Goal: Task Accomplishment & Management: Use online tool/utility

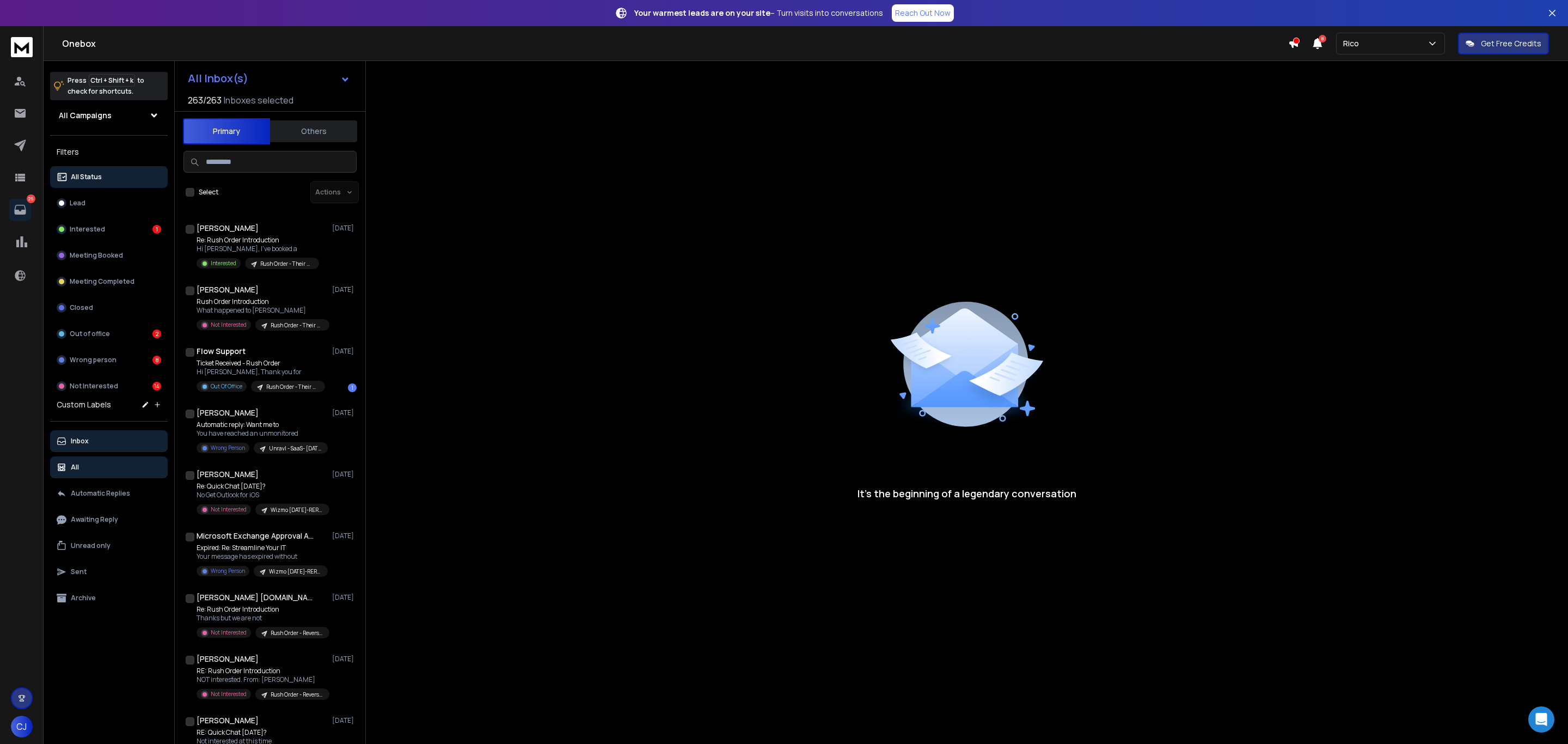
click at [85, 465] on button "All" at bounding box center [108, 468] width 117 height 22
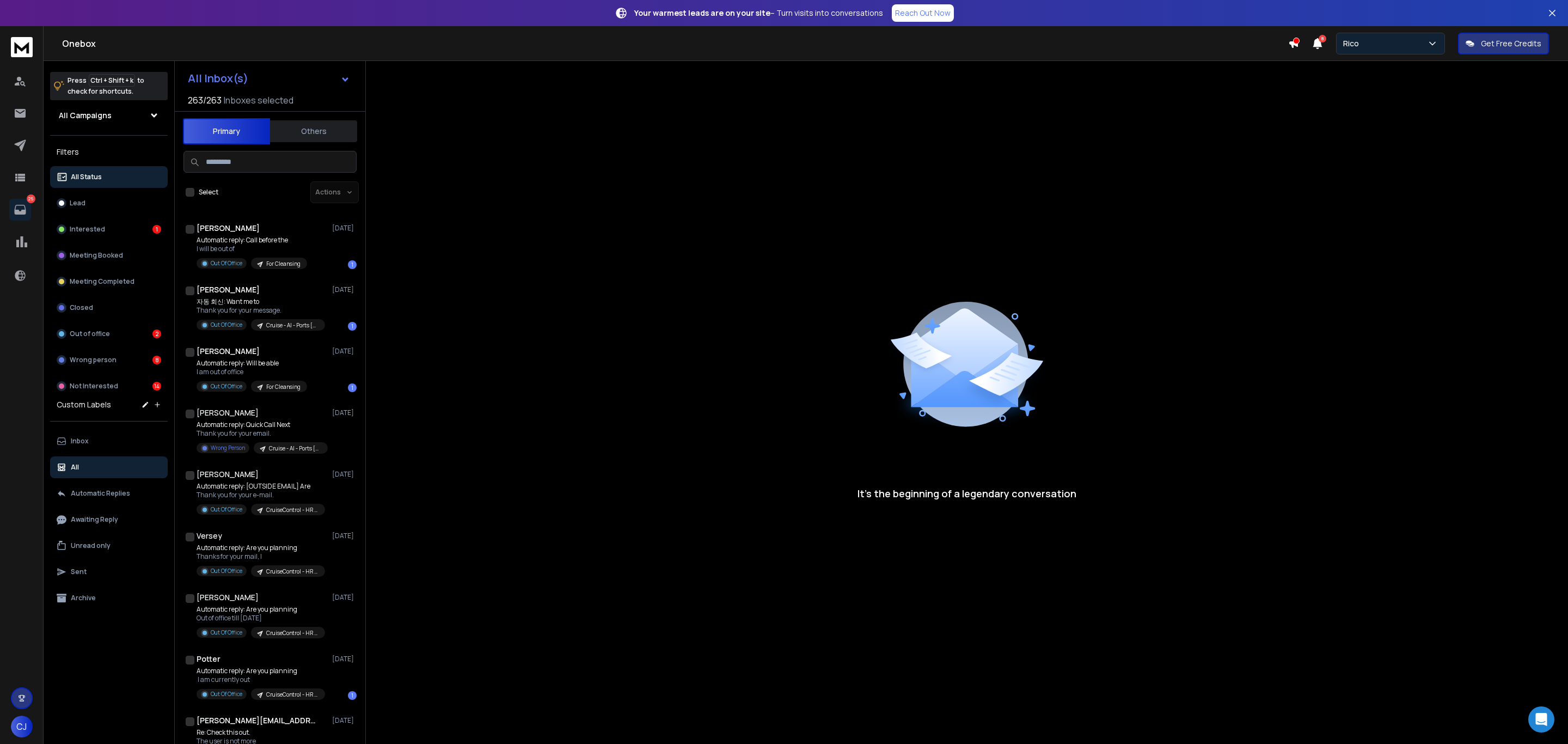
click at [1403, 46] on div "Rico" at bounding box center [1391, 44] width 95 height 11
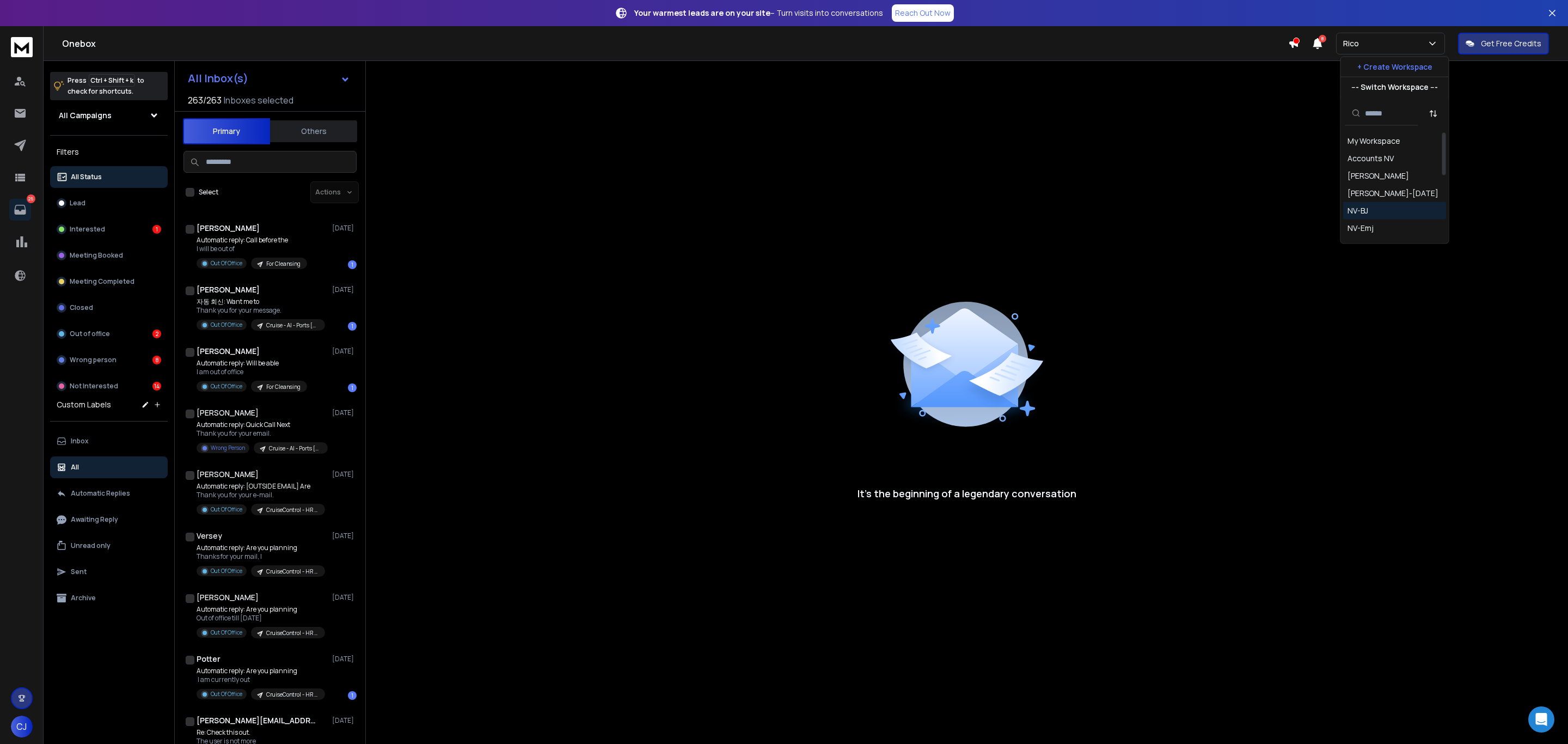
click at [1382, 213] on div "NV-BJ" at bounding box center [1395, 211] width 103 height 18
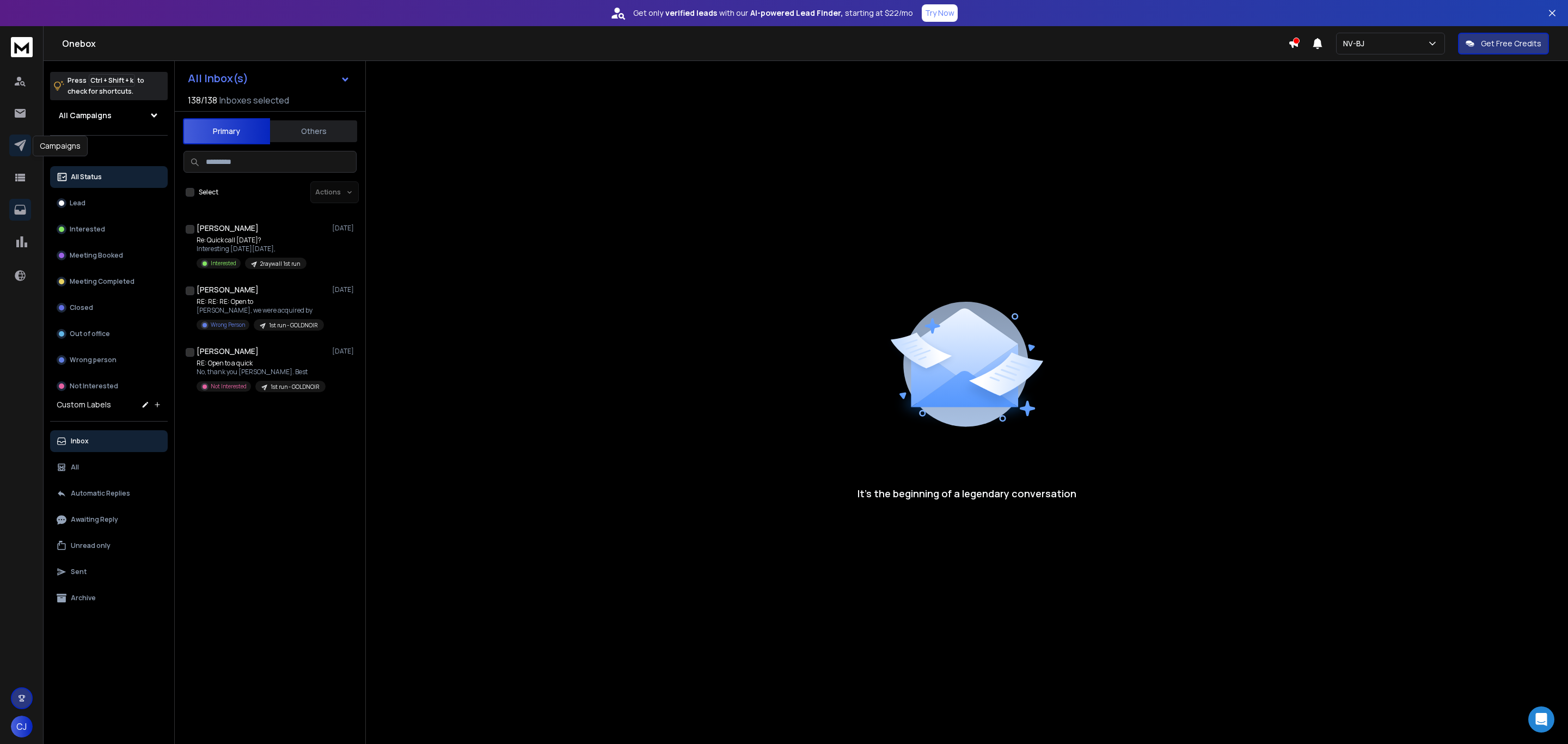
click at [20, 144] on icon at bounding box center [19, 145] width 12 height 12
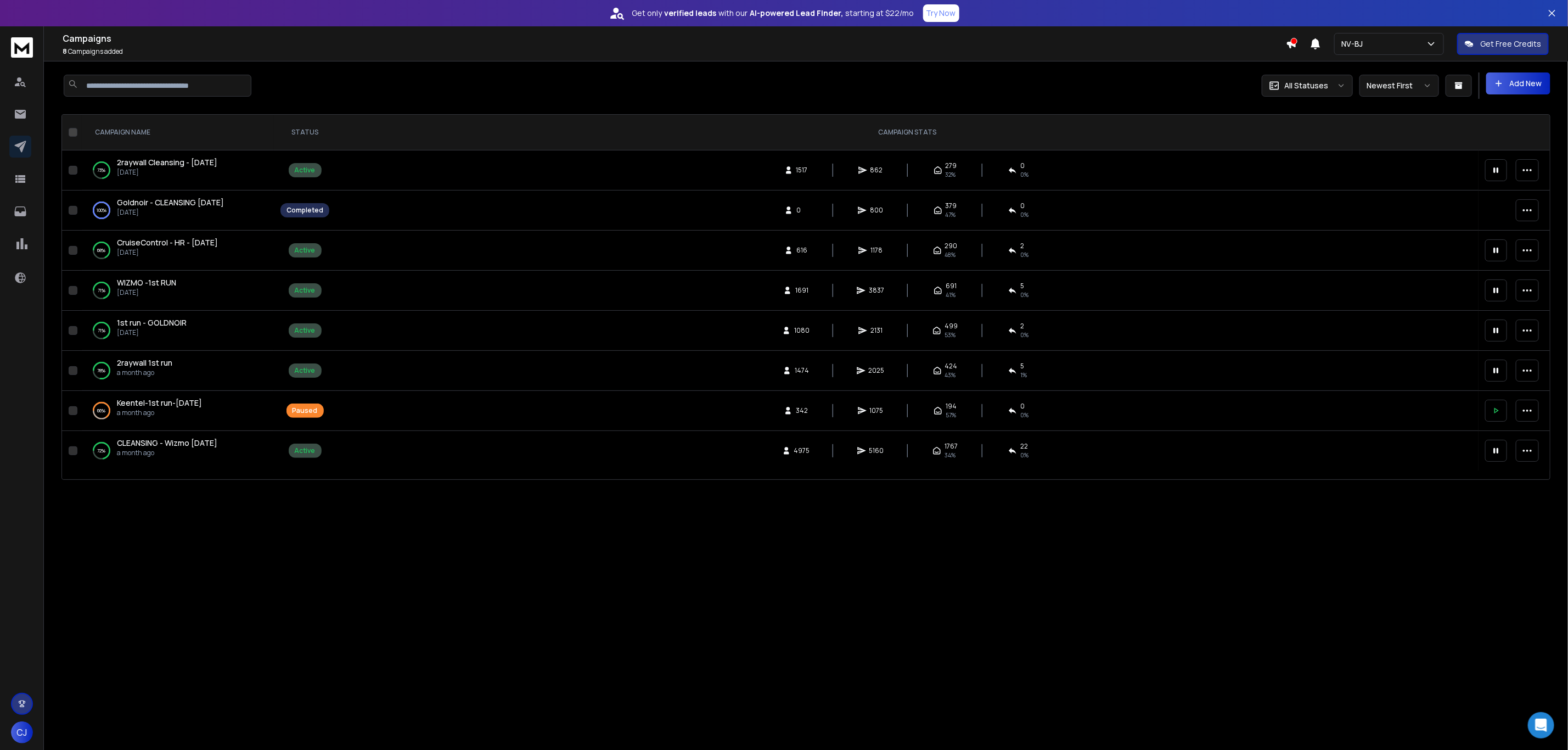
click at [232, 247] on div "68 % CruiseControl - HR - [DATE] [DATE]" at bounding box center [177, 250] width 170 height 26
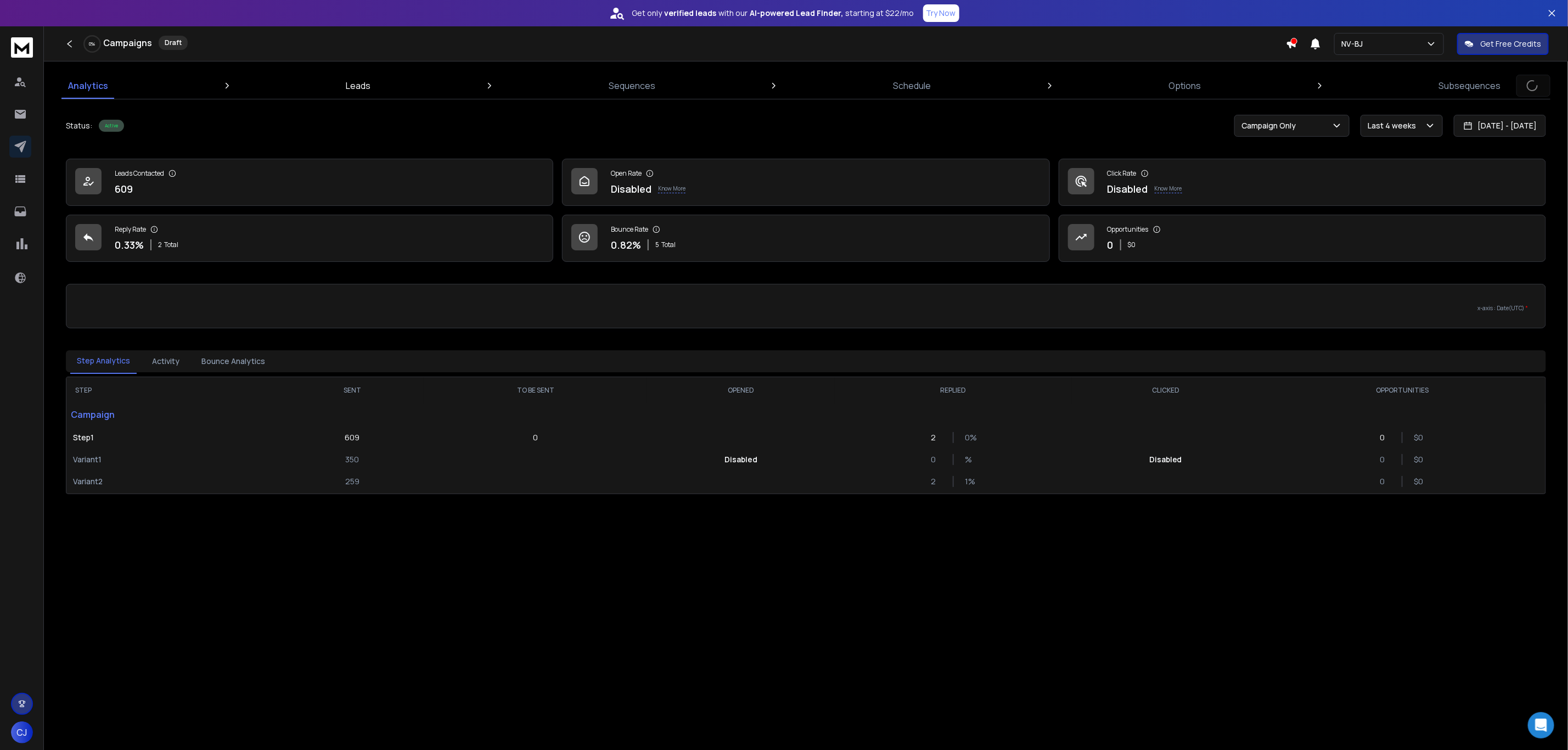
click at [369, 91] on p "Leads" at bounding box center [358, 85] width 25 height 13
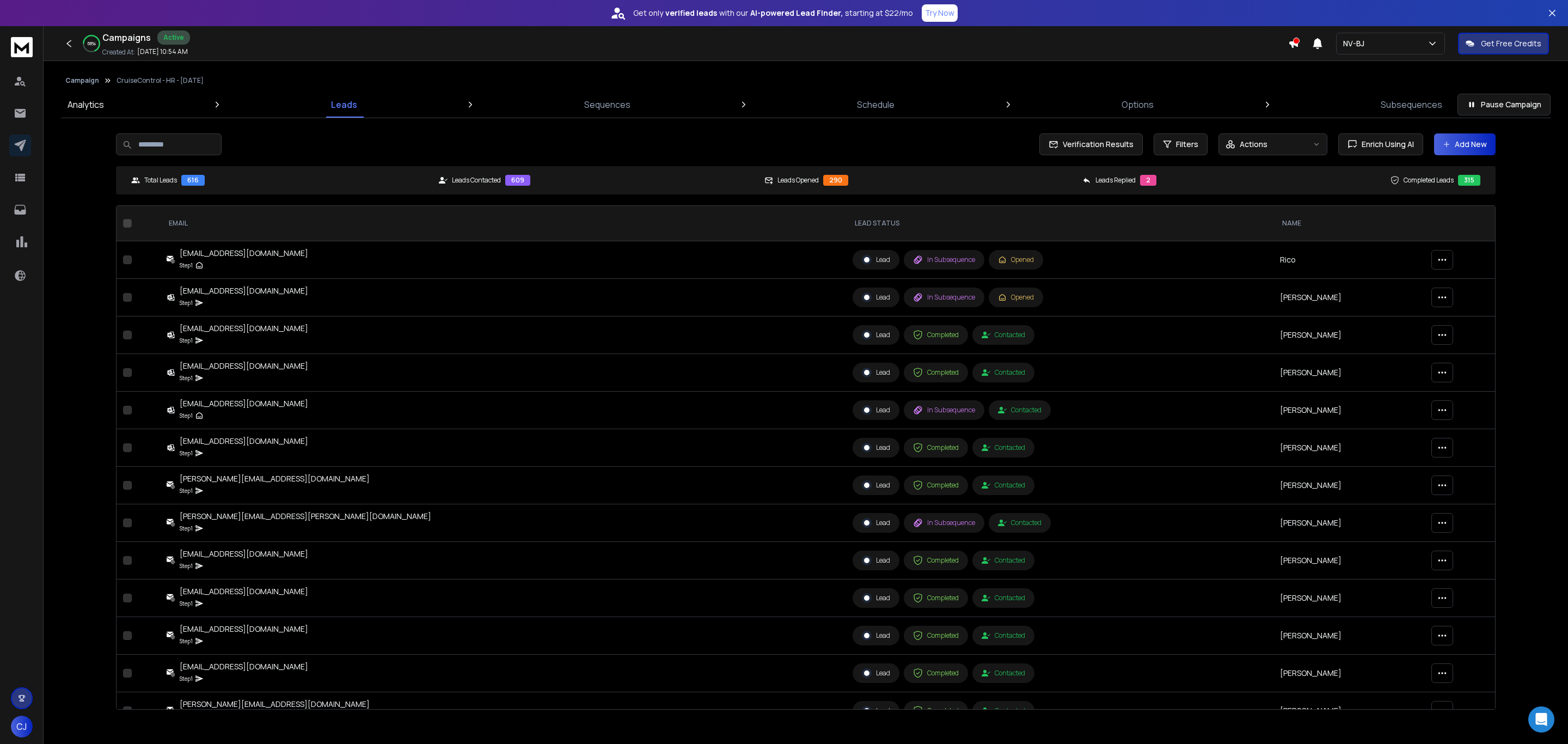
click at [108, 106] on link "Analytics" at bounding box center [85, 104] width 49 height 26
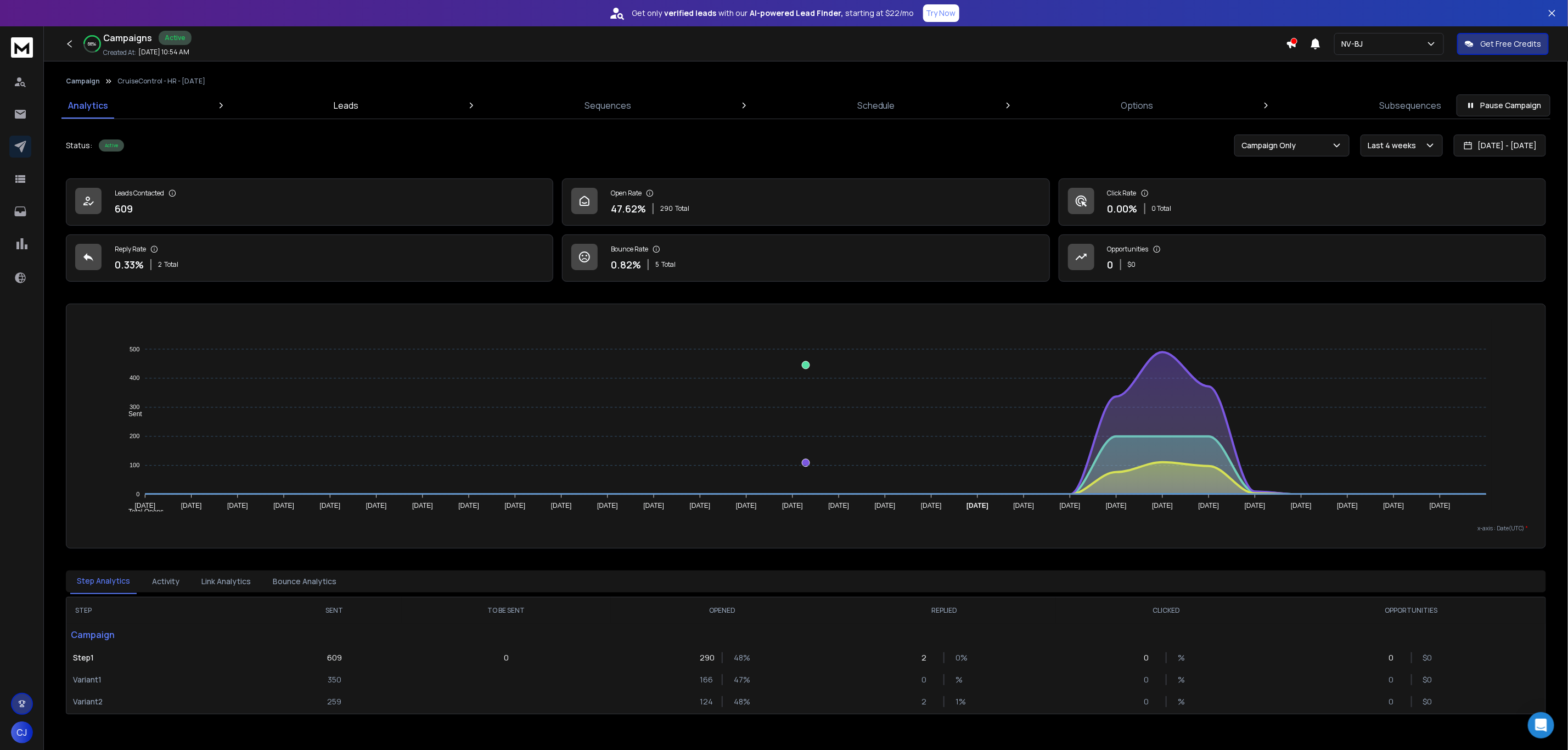
click at [357, 107] on p "Leads" at bounding box center [347, 105] width 25 height 13
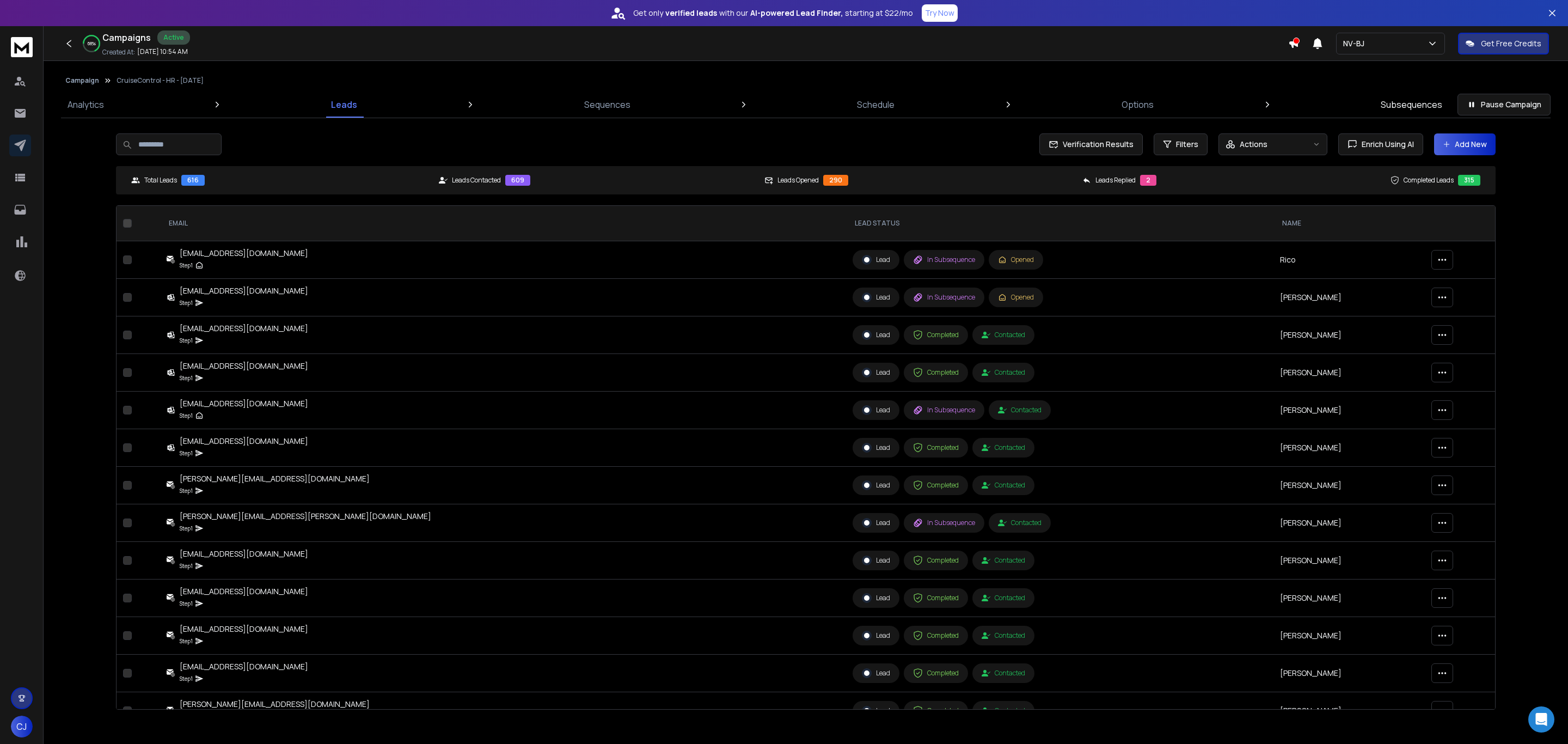
click at [1423, 106] on p "Subsequences" at bounding box center [1411, 104] width 61 height 13
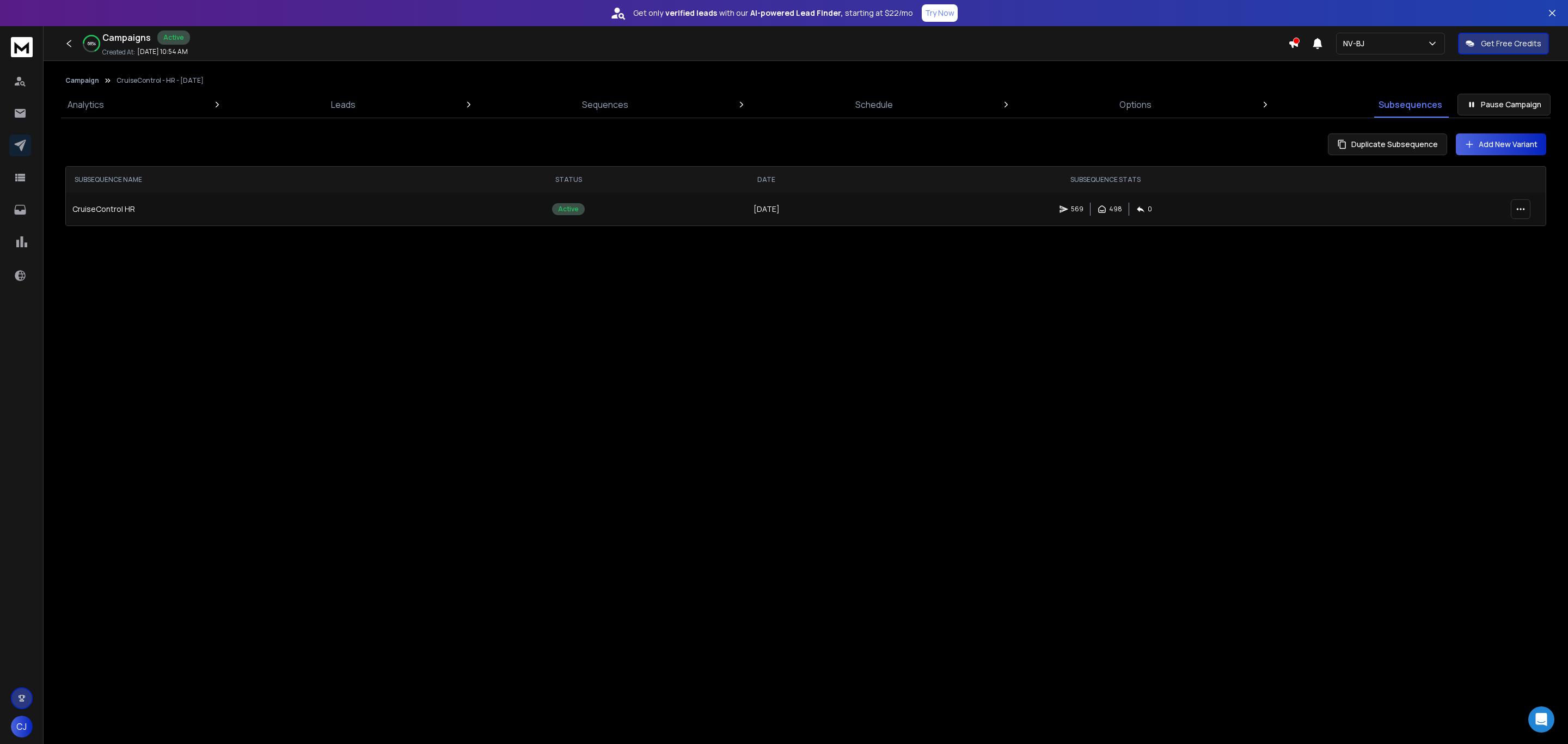
click at [428, 200] on td "CruiseControl HR" at bounding box center [264, 209] width 396 height 33
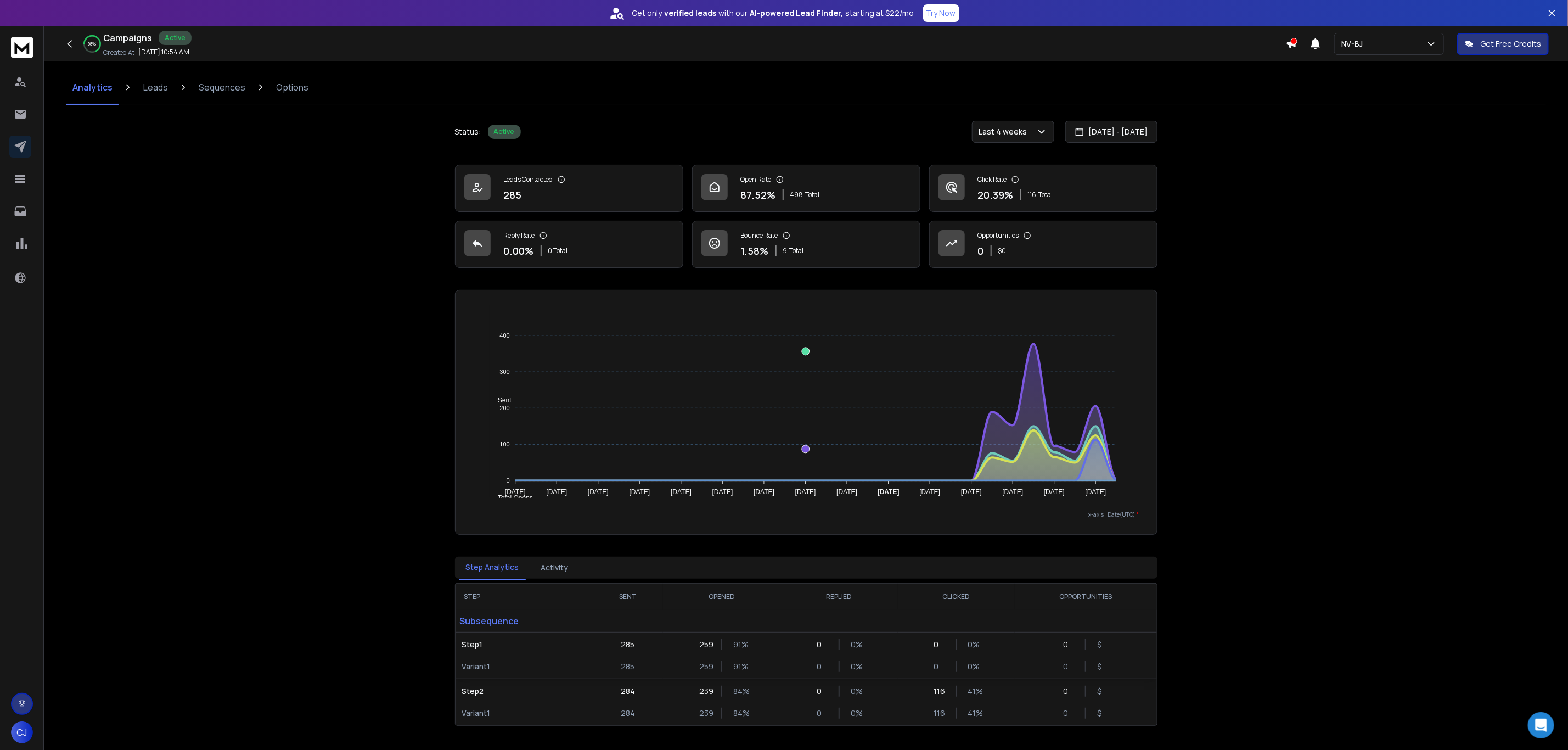
scroll to position [10, 0]
click at [143, 86] on p "Leads" at bounding box center [155, 87] width 25 height 13
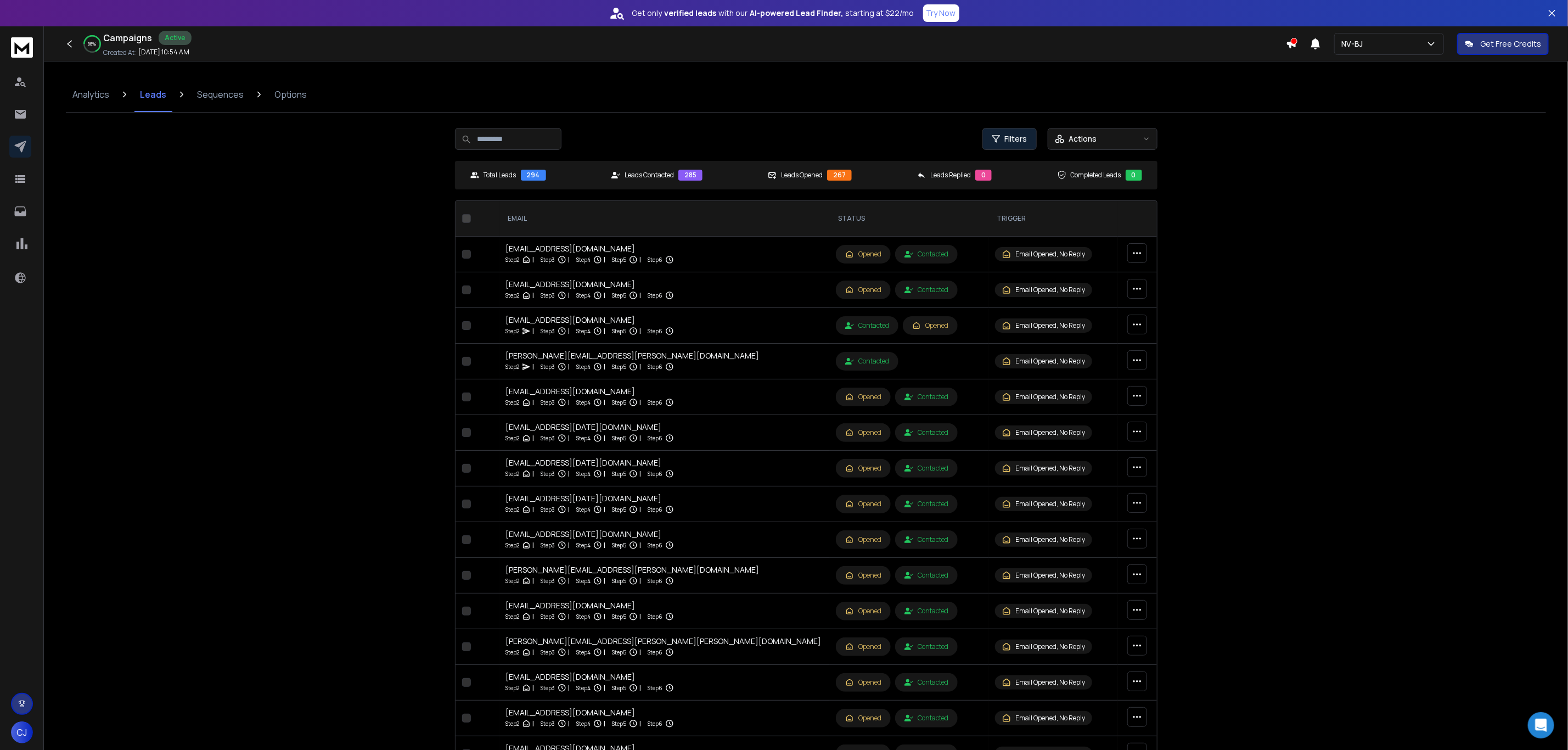
click at [1022, 138] on span "Filters" at bounding box center [1016, 139] width 23 height 11
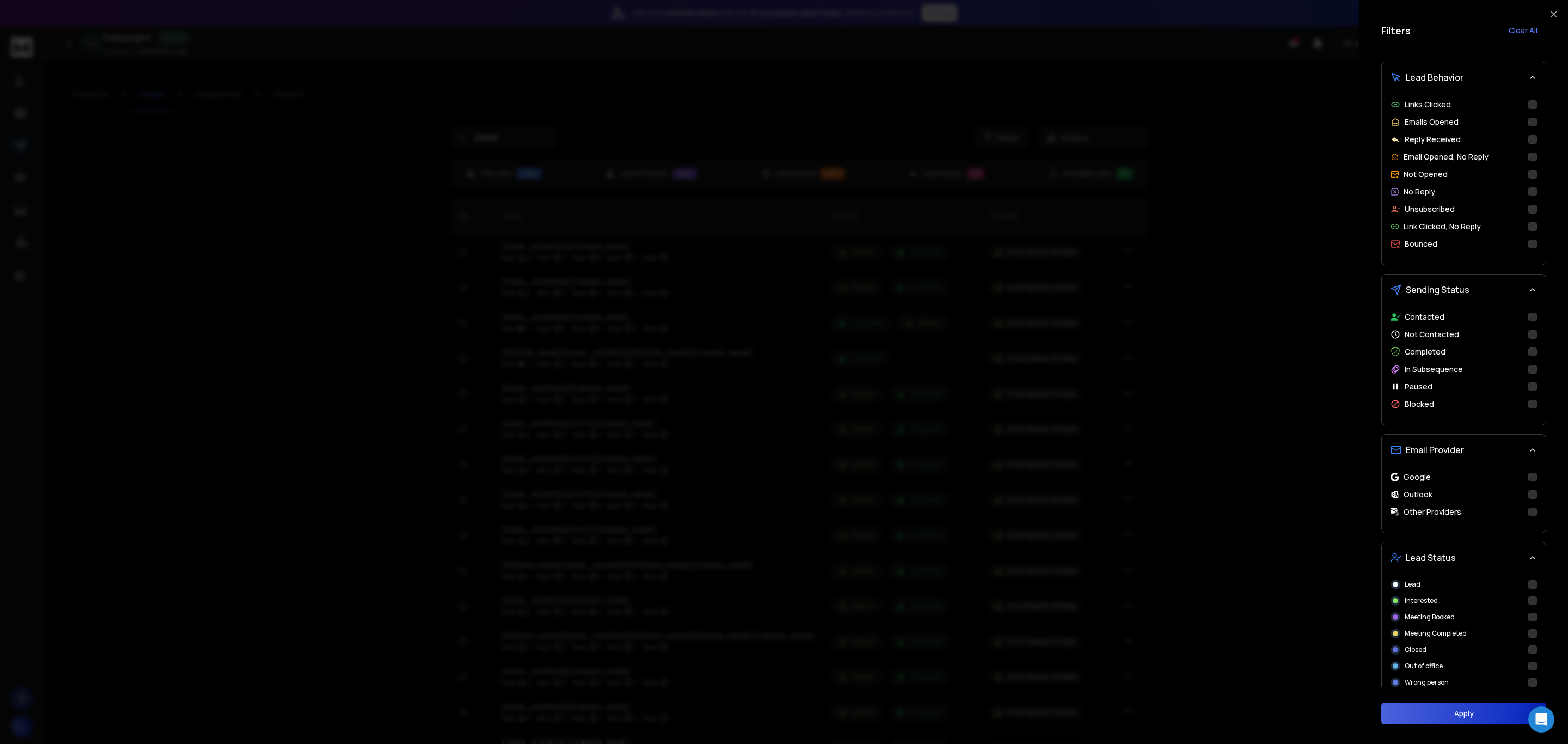
click at [1528, 225] on button "Link Clicked, No Reply" at bounding box center [1533, 226] width 9 height 9
click at [1528, 105] on button "Links Clicked" at bounding box center [1533, 105] width 9 height 9
click at [1465, 711] on button "Apply" at bounding box center [1463, 714] width 165 height 22
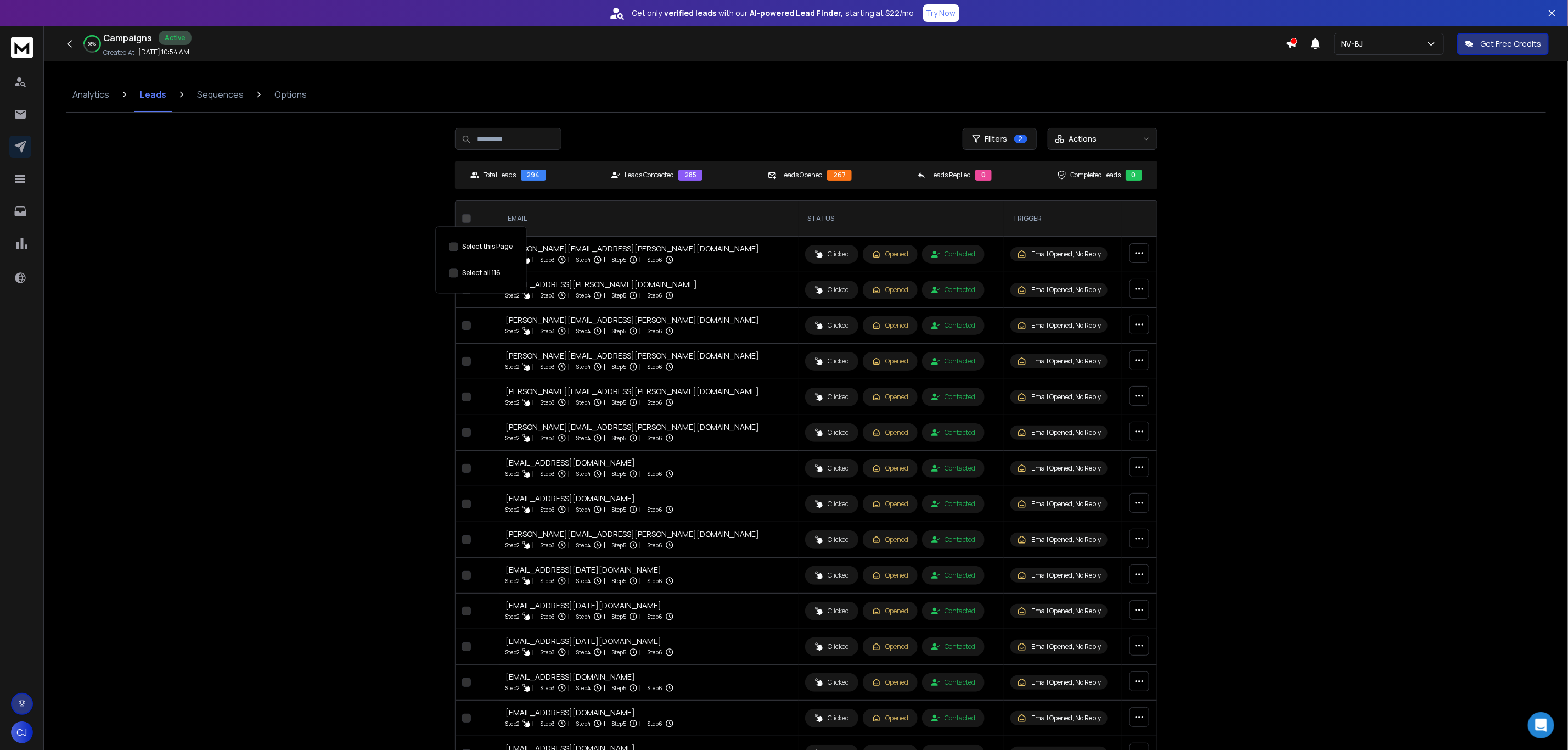
click at [449, 273] on div "Select this Page Select all 116" at bounding box center [481, 260] width 77 height 57
click at [450, 273] on button "Select this Page" at bounding box center [454, 273] width 9 height 9
click at [1135, 136] on div "Actions" at bounding box center [1097, 139] width 83 height 11
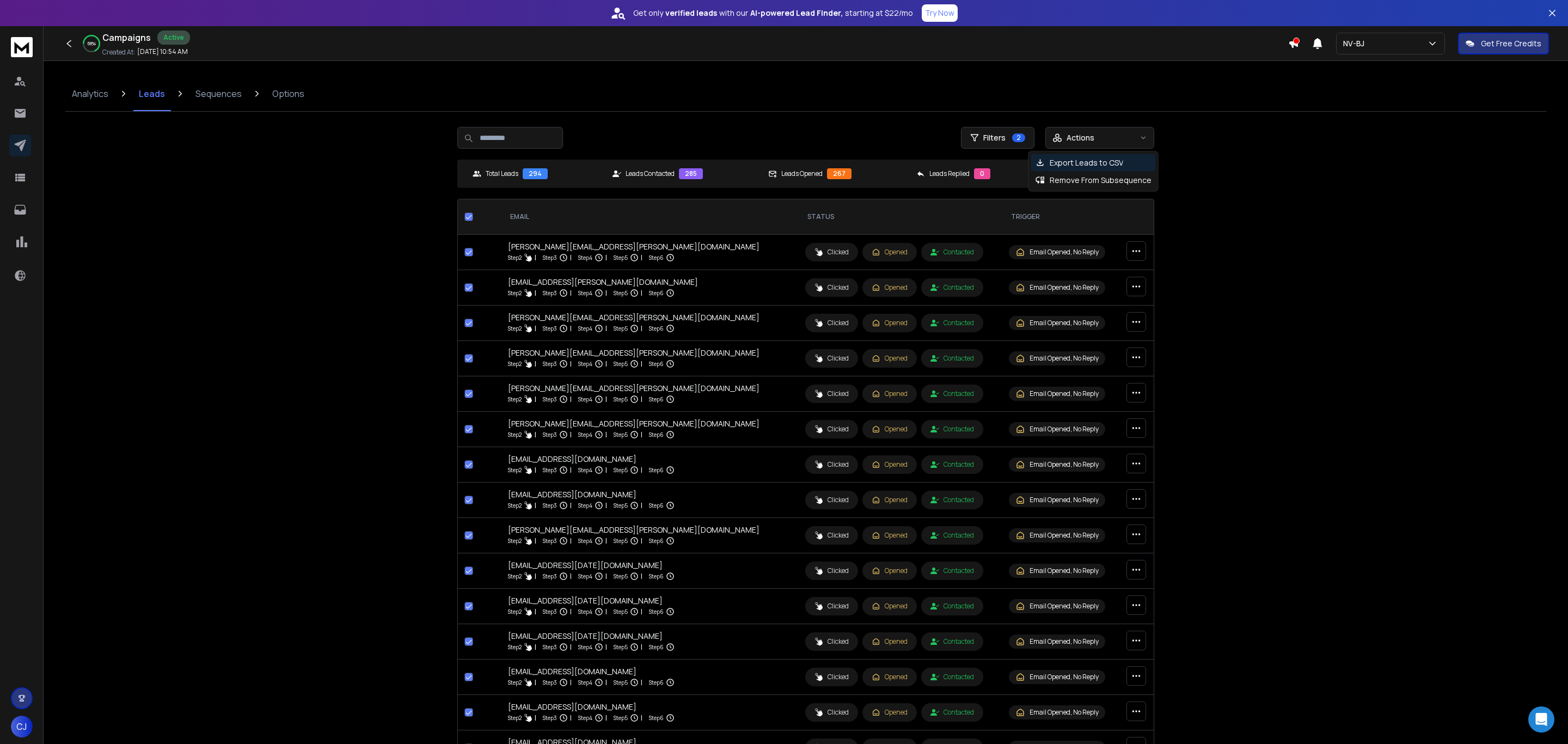
click at [1093, 163] on p "Export Leads to CSV" at bounding box center [1086, 163] width 74 height 11
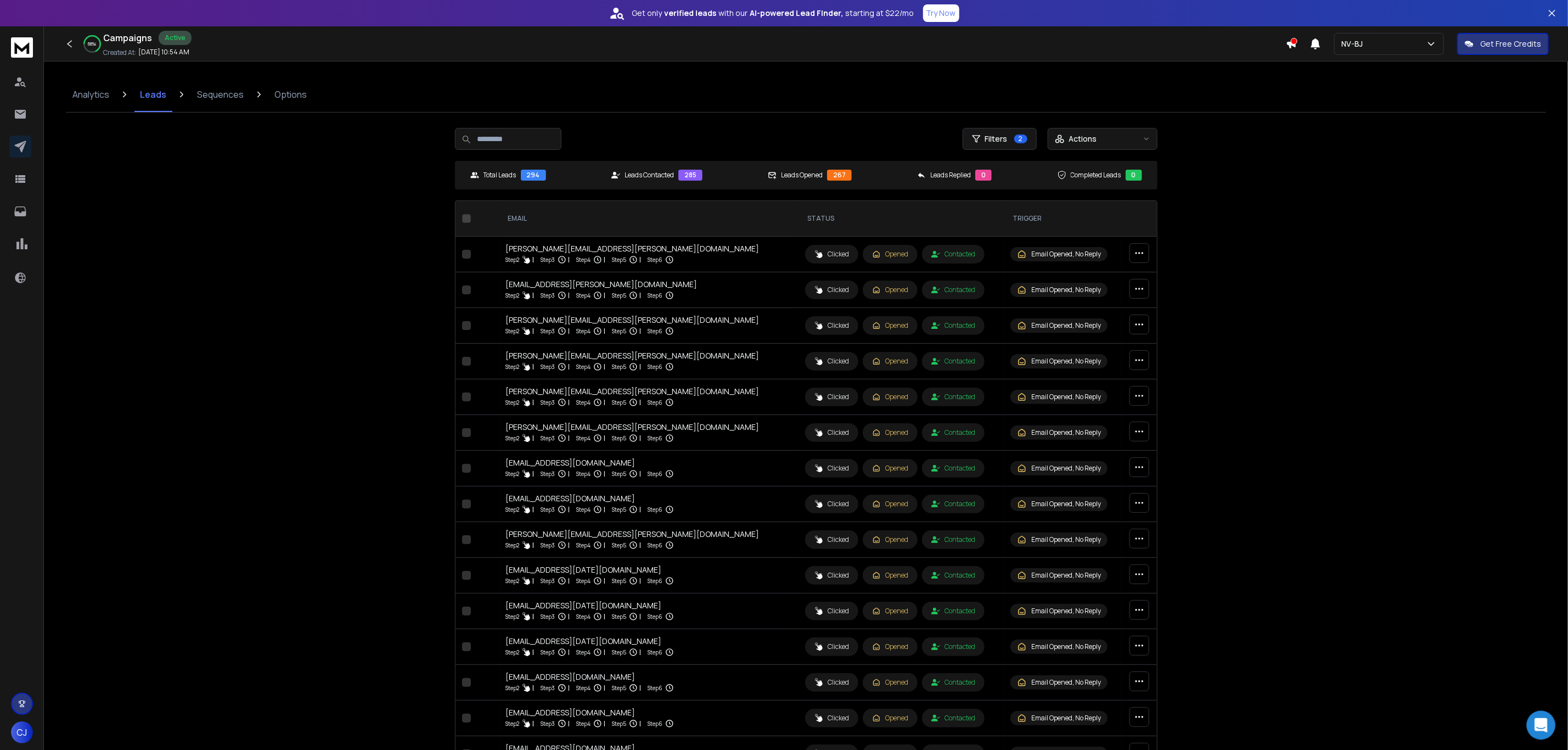
click at [1535, 721] on icon "Open Intercom Messenger" at bounding box center [1541, 725] width 14 height 14
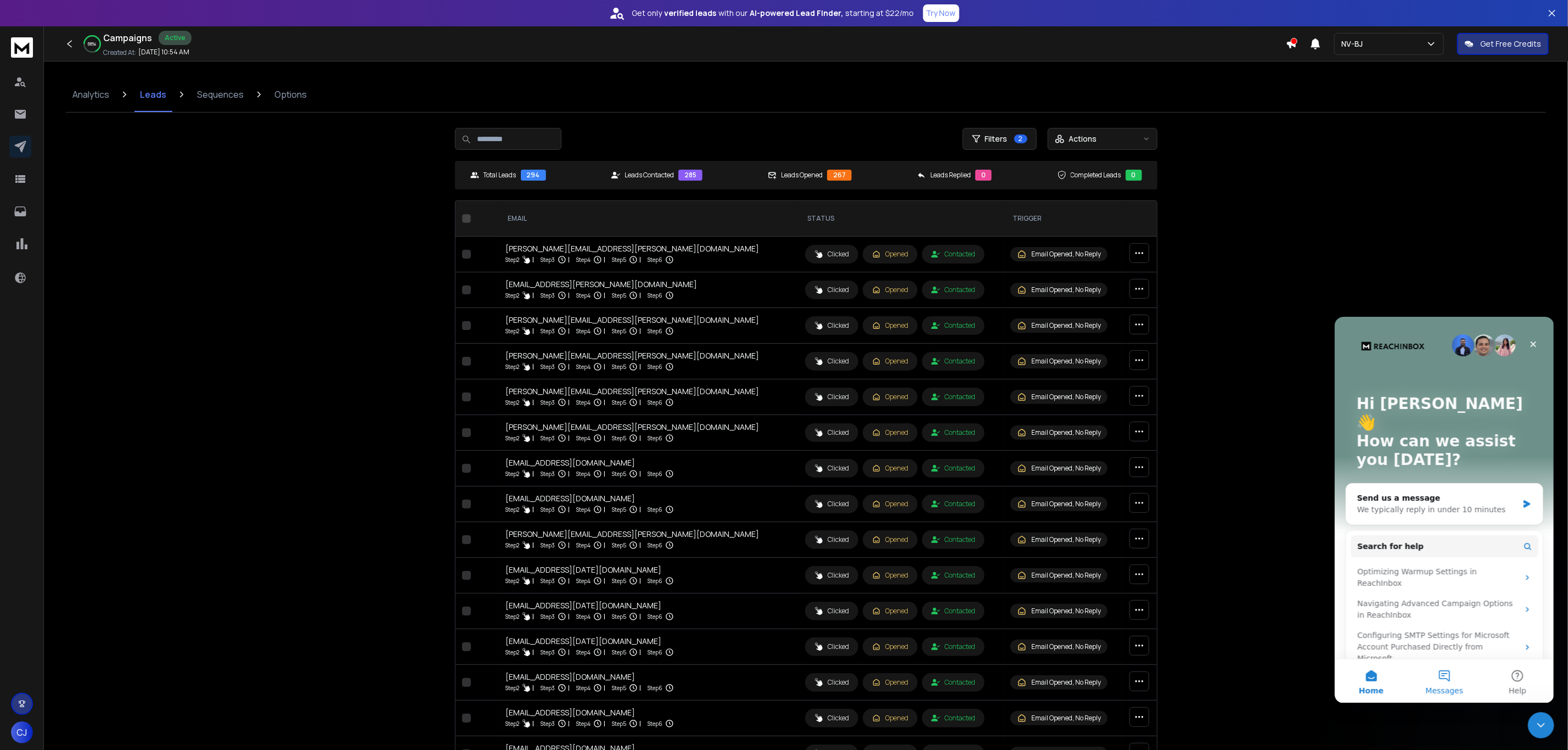
click at [1455, 678] on button "Messages" at bounding box center [1443, 681] width 73 height 44
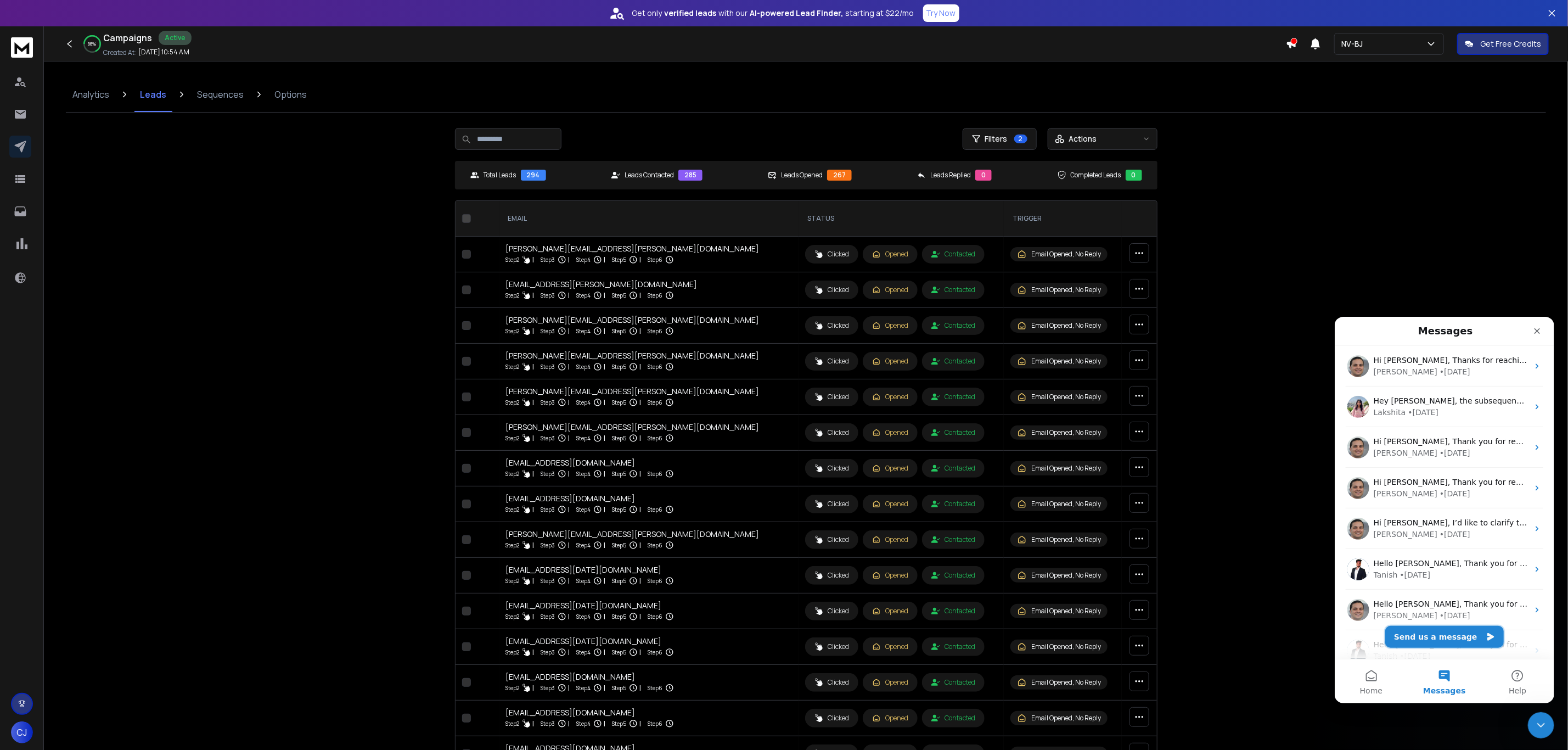
click at [1442, 638] on button "Send us a message" at bounding box center [1444, 636] width 118 height 22
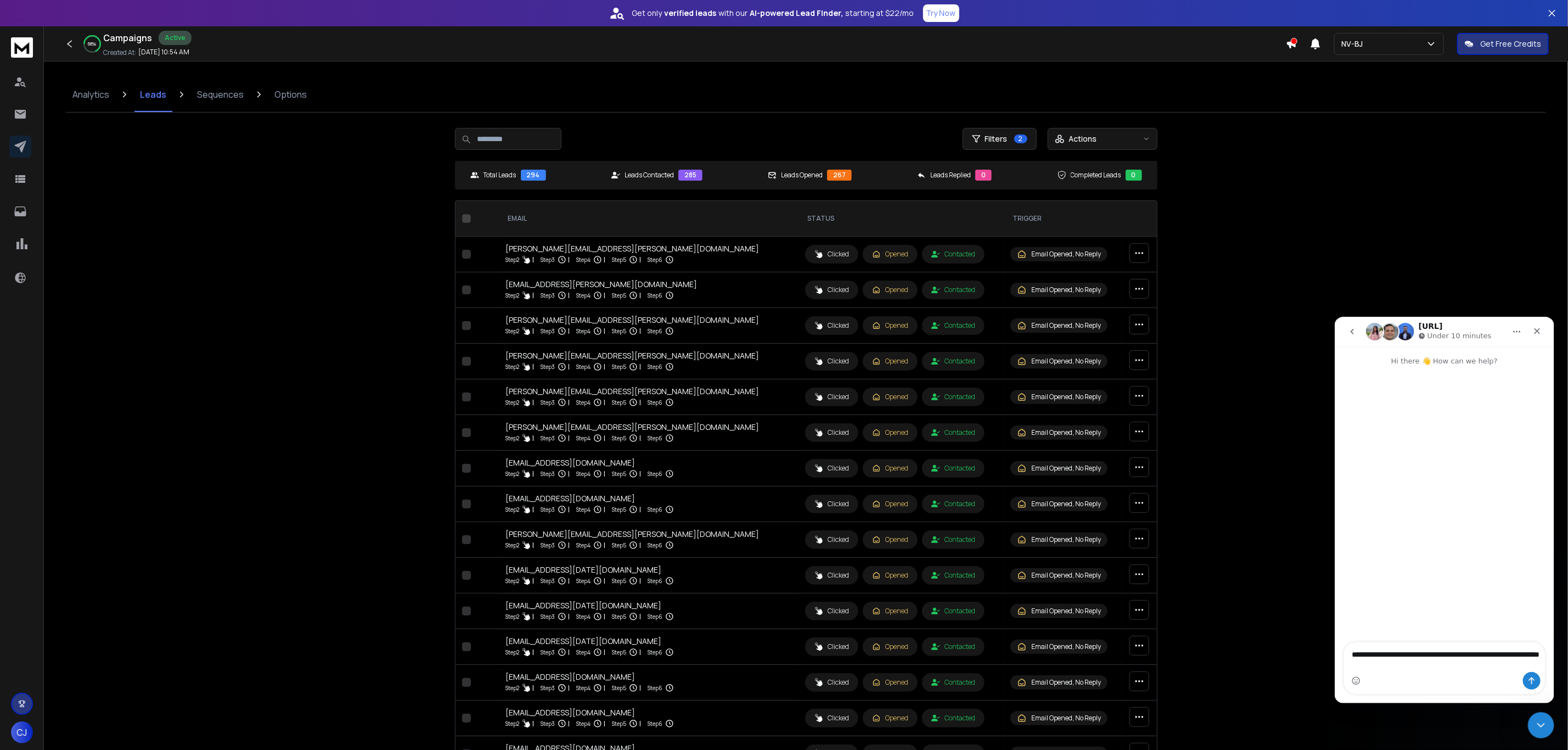
drag, startPoint x: 1432, startPoint y: 652, endPoint x: 1433, endPoint y: 667, distance: 15.0
click at [1433, 667] on textarea "**********" at bounding box center [1444, 657] width 201 height 29
paste textarea "Message…"
click at [71, 43] on icon at bounding box center [70, 44] width 10 height 10
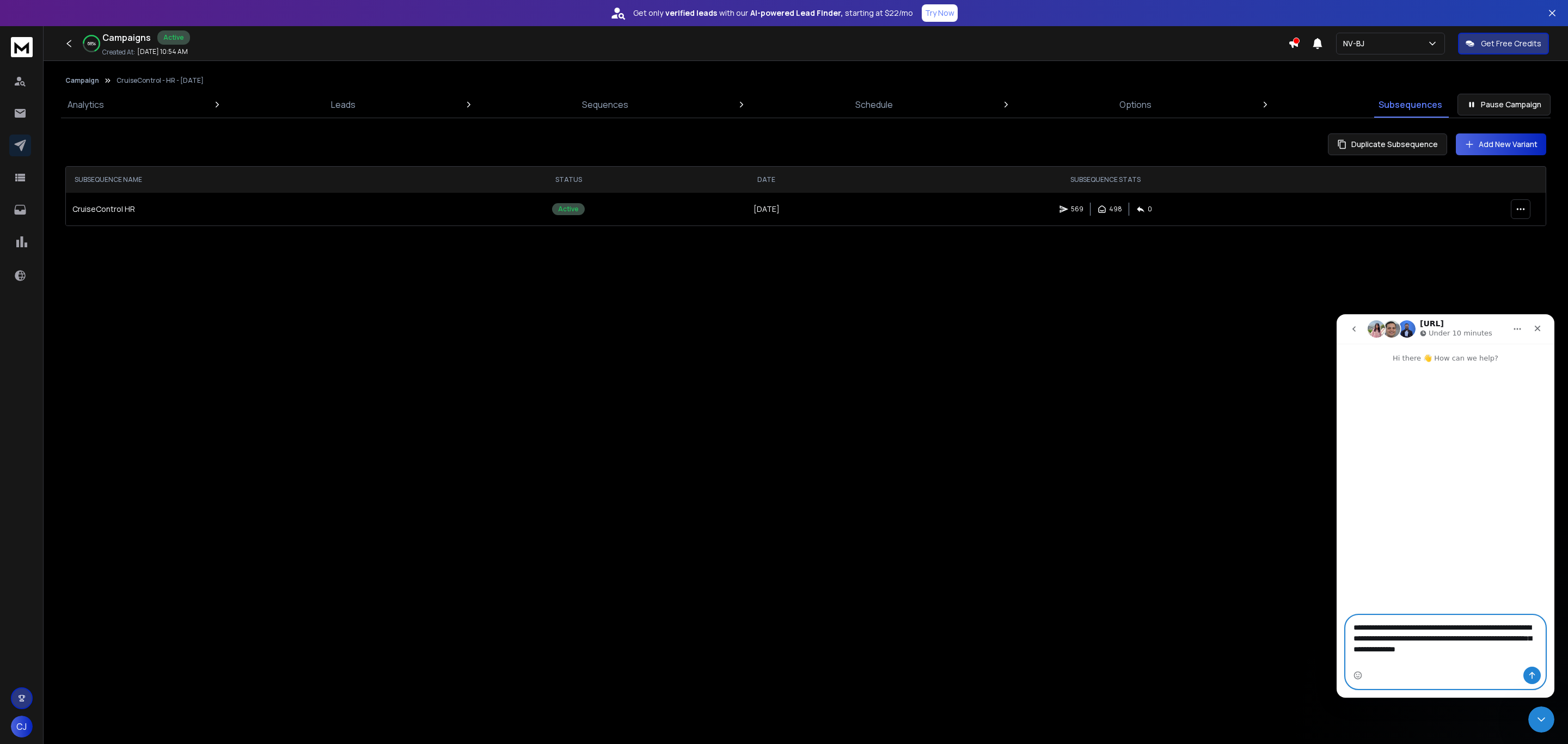
click at [1485, 656] on textarea "**********" at bounding box center [1445, 636] width 199 height 40
type textarea "**********"
click at [1531, 674] on icon "Send a message…" at bounding box center [1532, 676] width 6 height 7
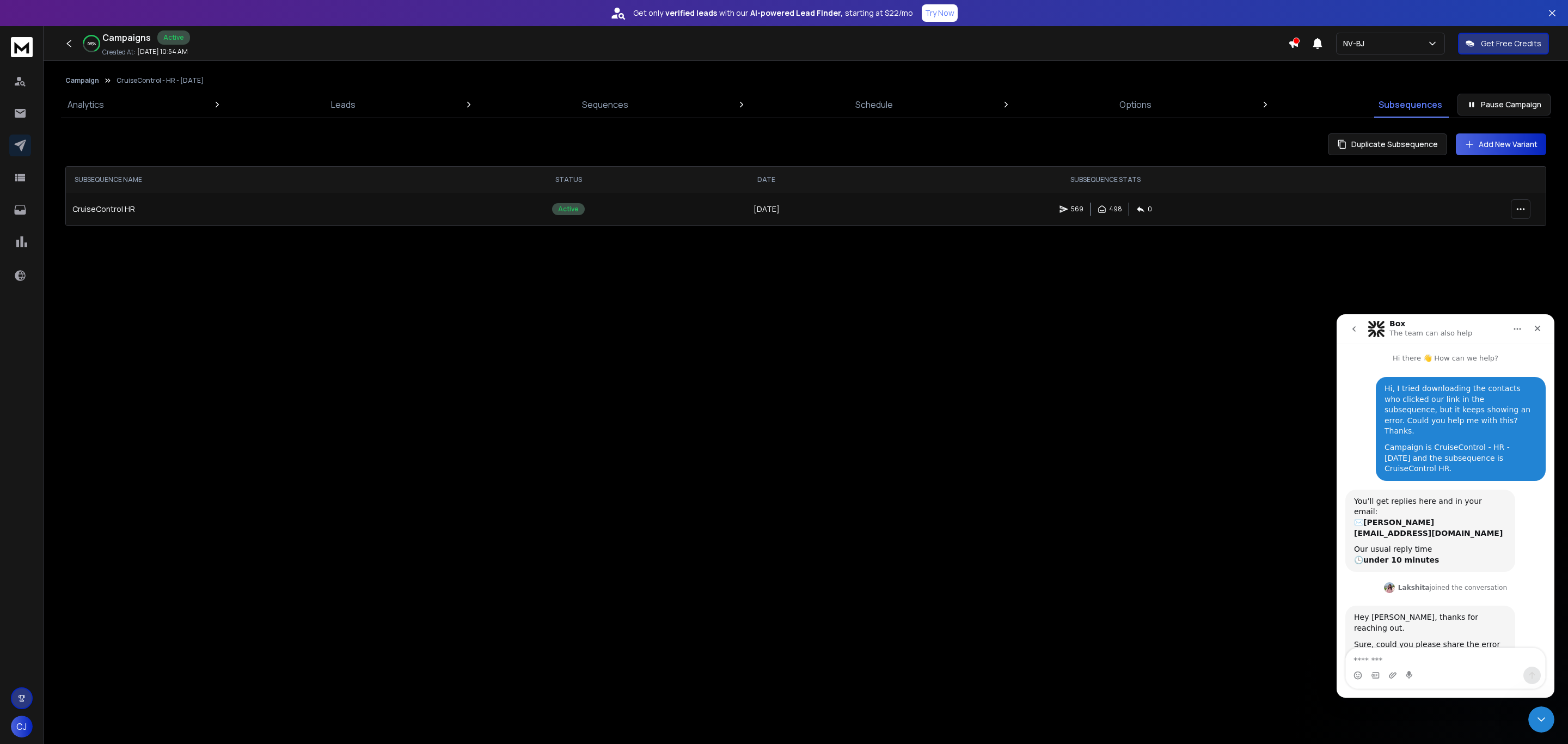
click at [374, 216] on td "CruiseControl HR" at bounding box center [264, 209] width 396 height 33
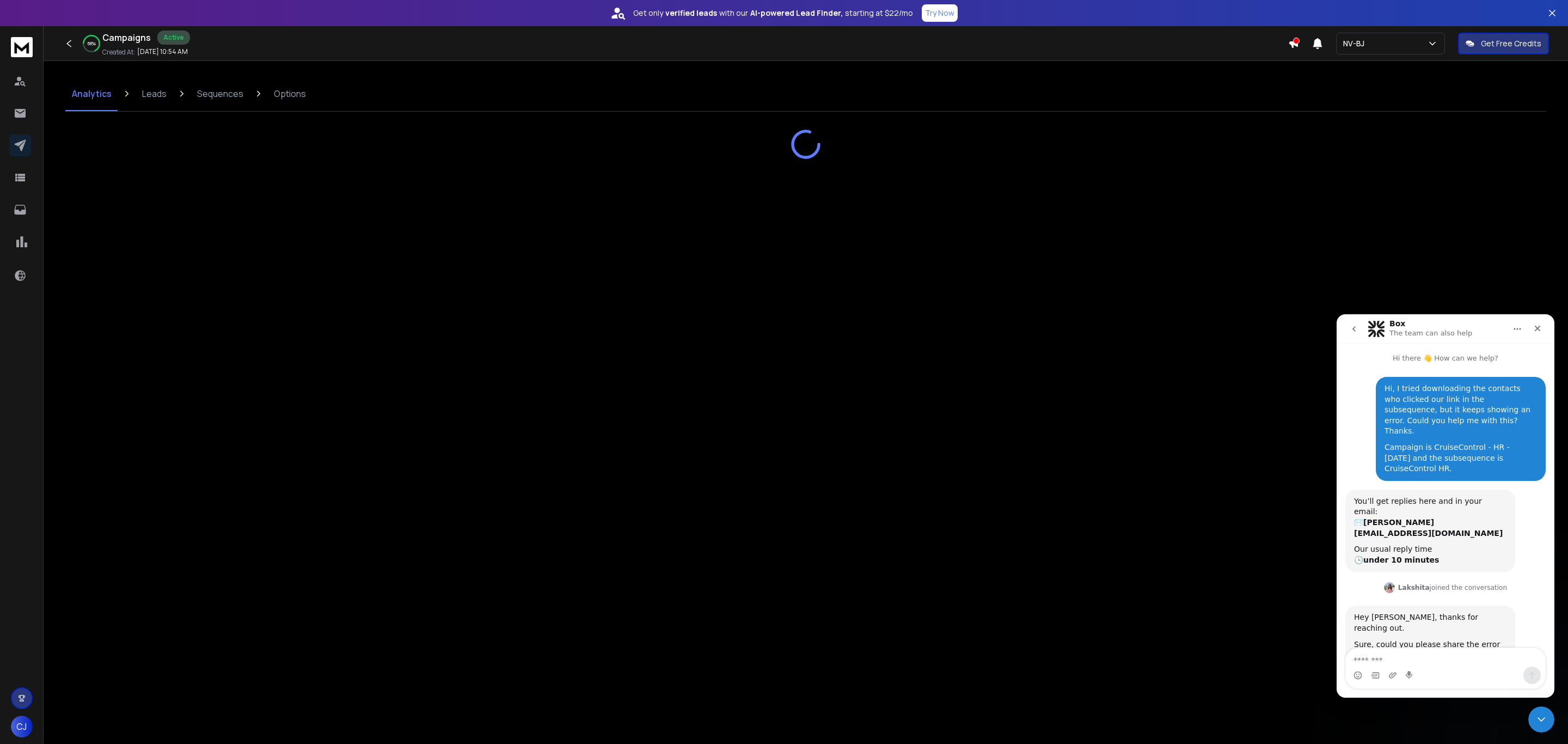
click at [1516, 208] on div "Get only verified leads with our AI-powered Lead Finder, starting at $22/mo Try…" at bounding box center [784, 372] width 1568 height 744
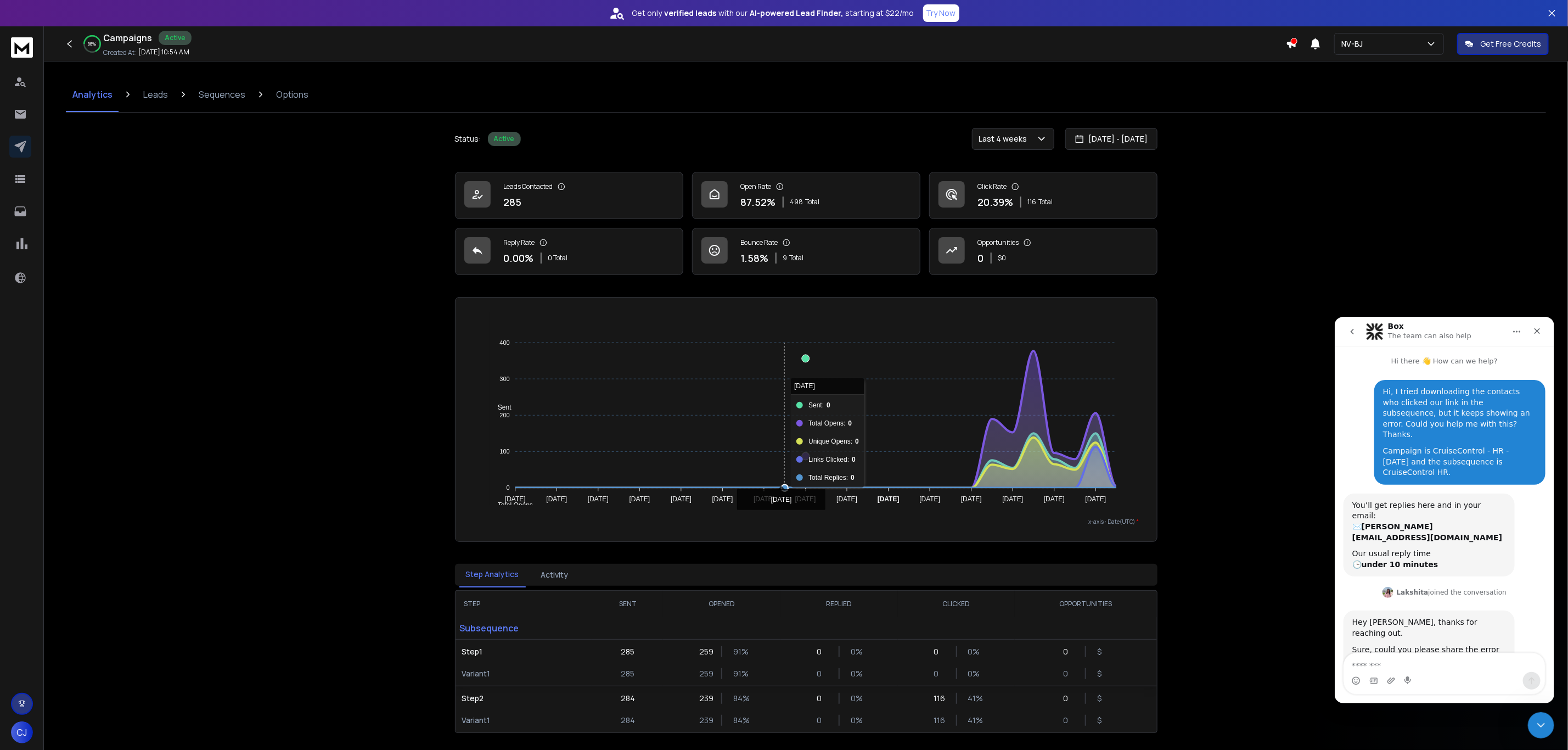
scroll to position [10, 0]
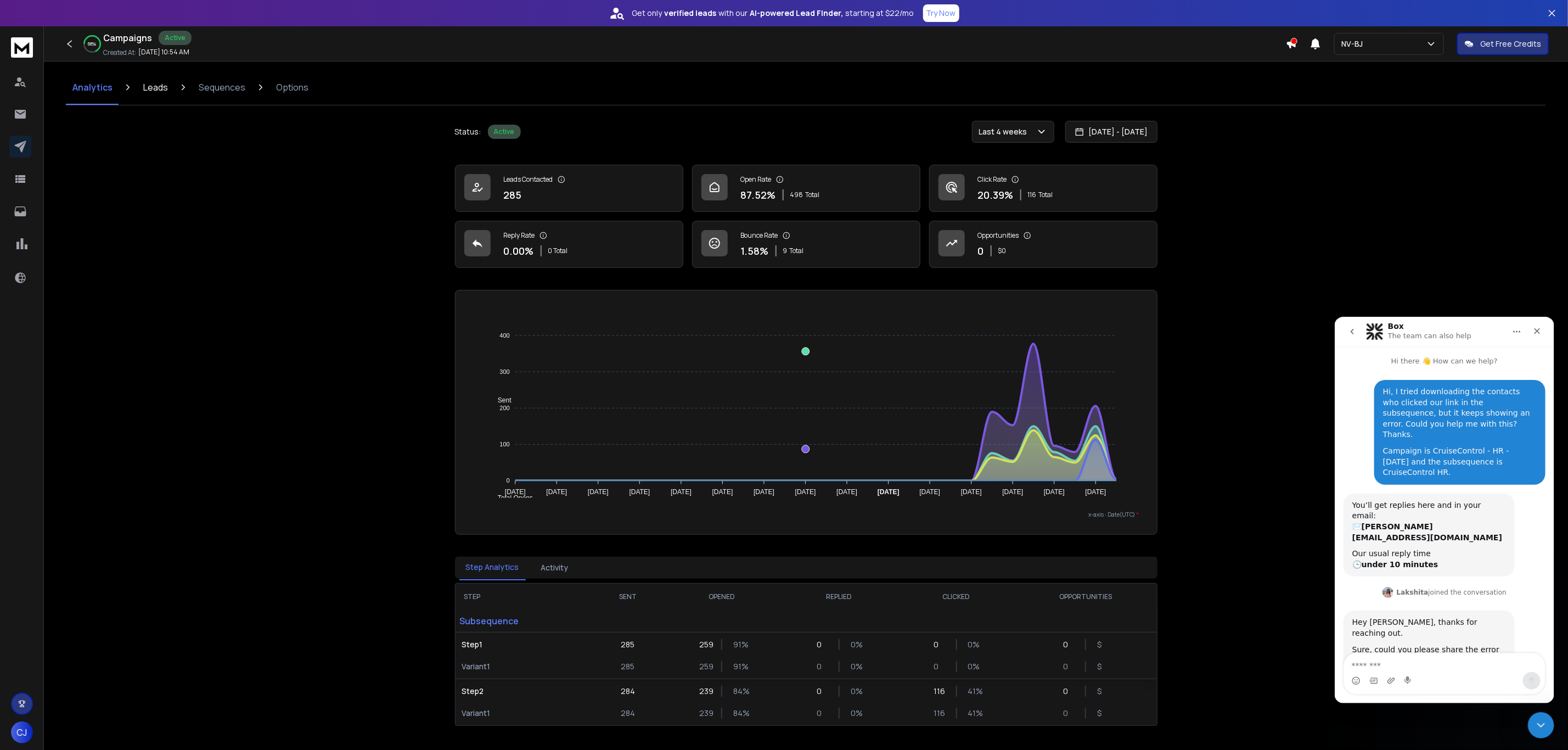
click at [153, 86] on p "Leads" at bounding box center [155, 87] width 25 height 13
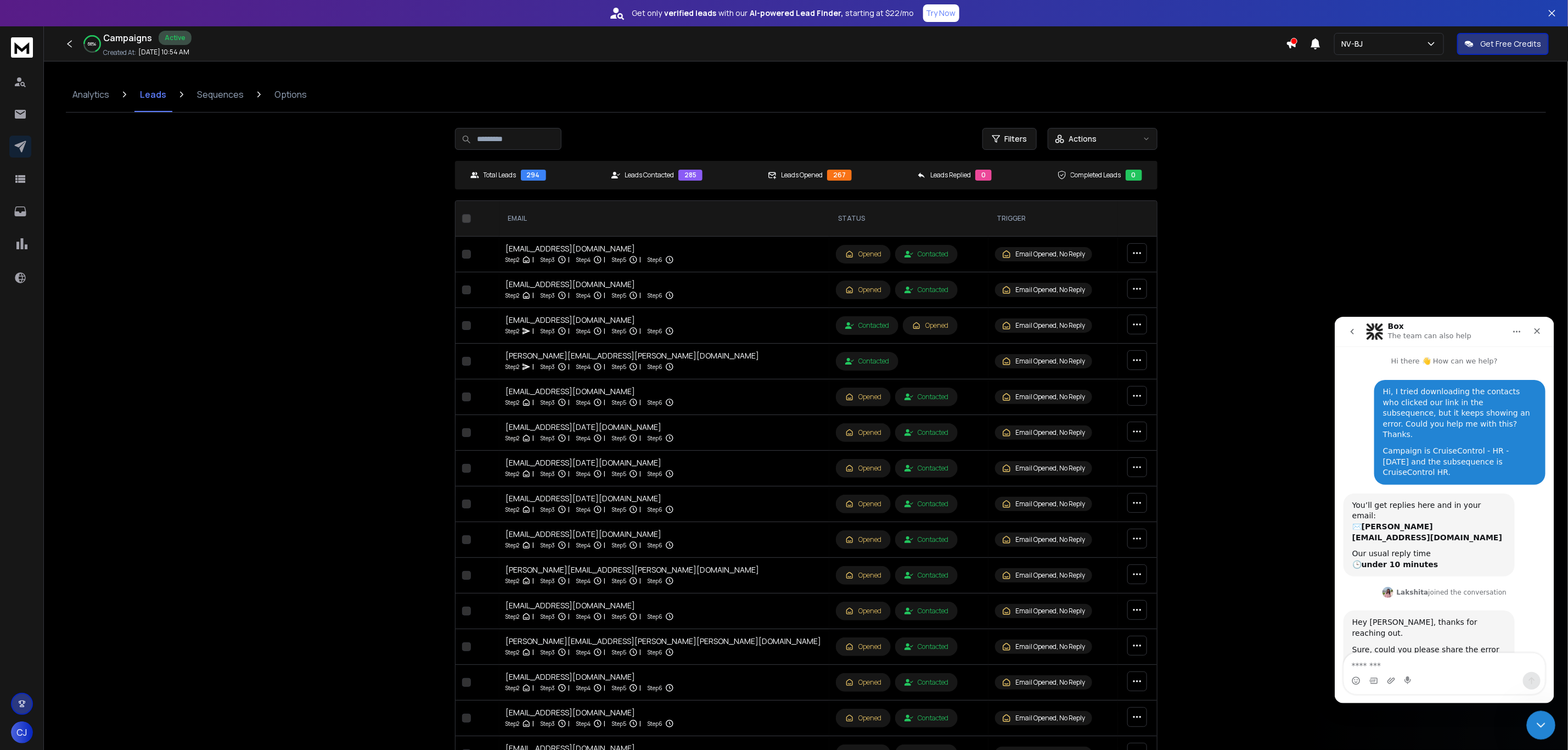
click at [1548, 729] on div "Close Intercom Messenger" at bounding box center [1539, 723] width 26 height 26
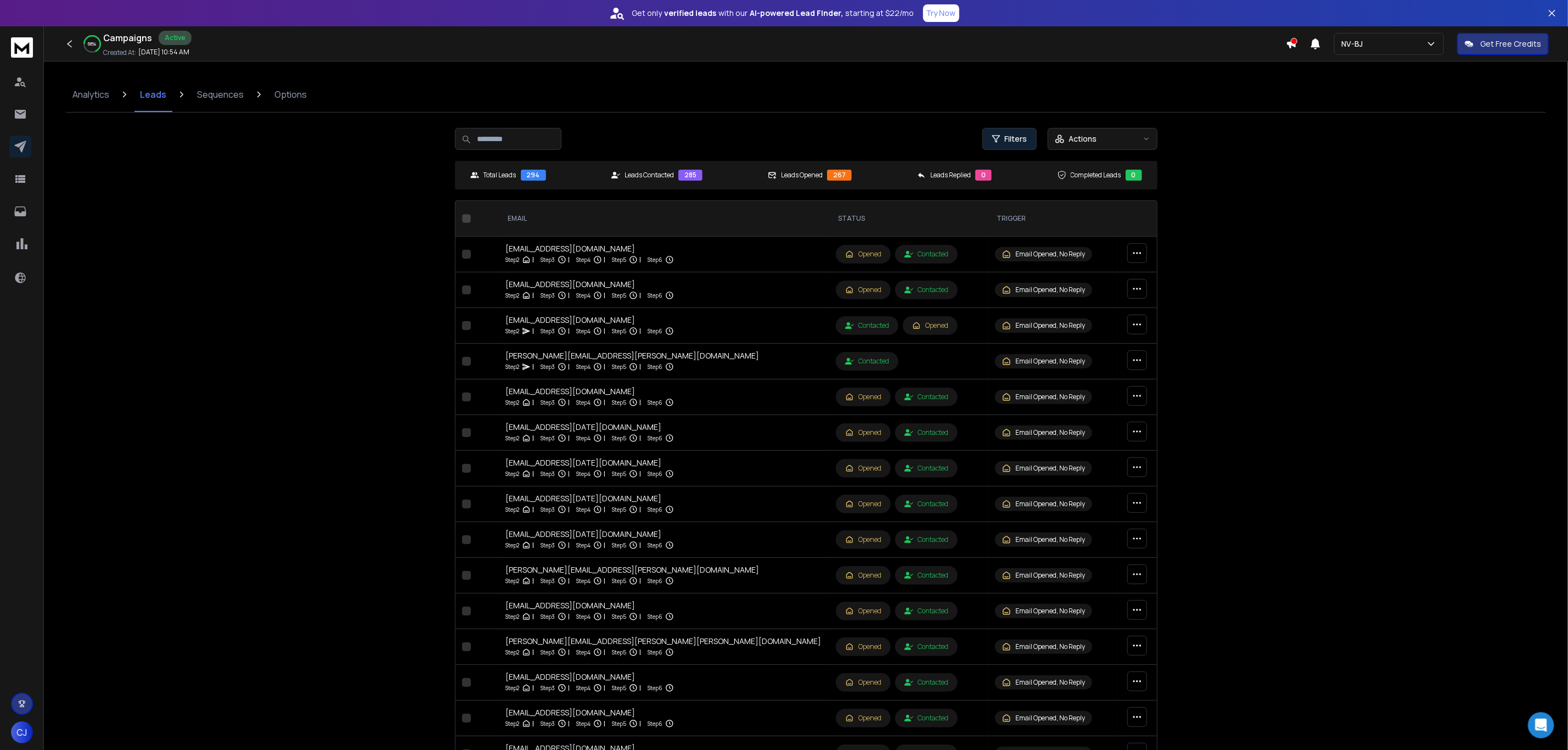
click at [1013, 143] on span "Filters" at bounding box center [1016, 139] width 23 height 11
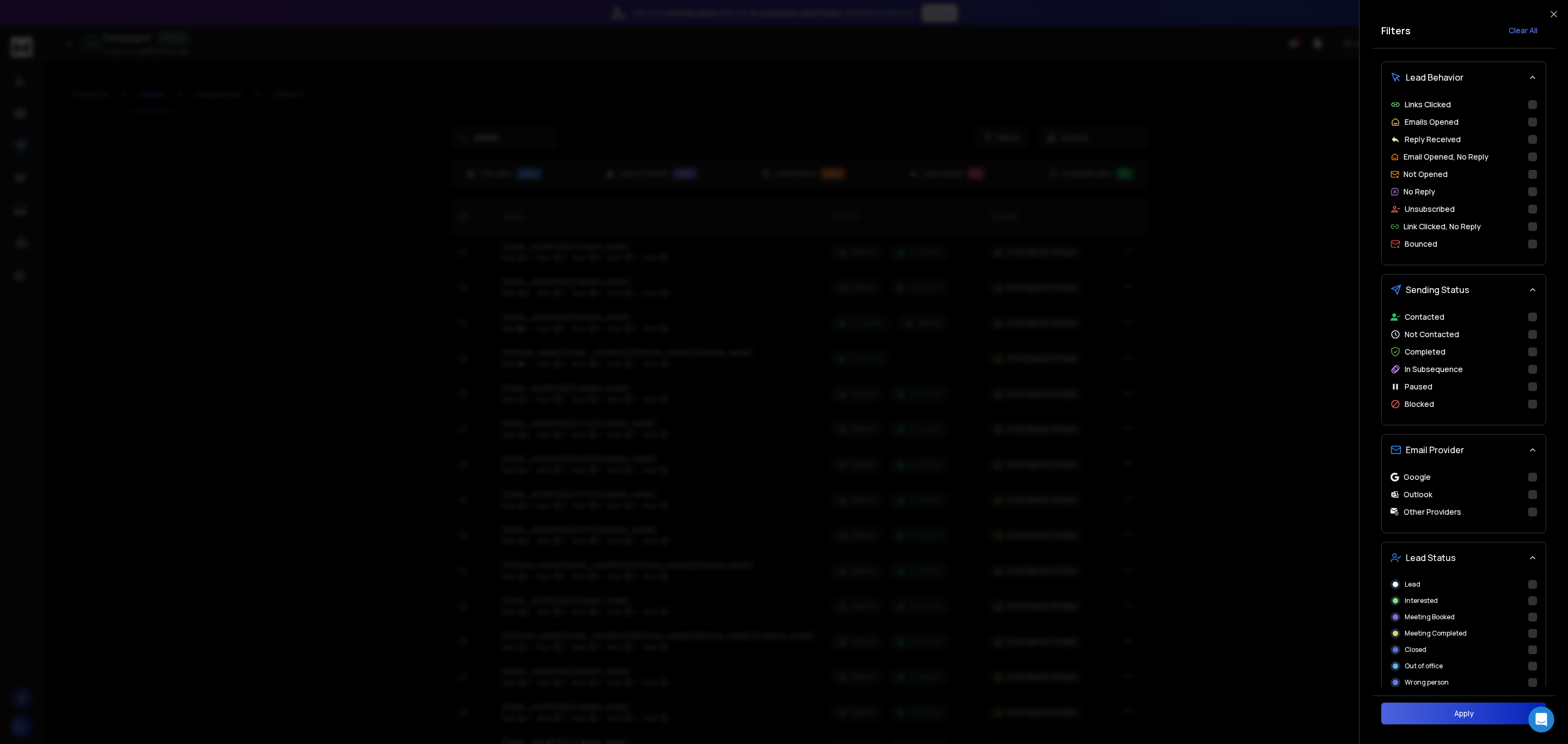
click at [1528, 103] on button "Links Clicked" at bounding box center [1533, 105] width 9 height 9
click at [1528, 225] on button "Link Clicked, No Reply" at bounding box center [1533, 226] width 9 height 9
click at [1447, 715] on button "Apply" at bounding box center [1463, 714] width 165 height 22
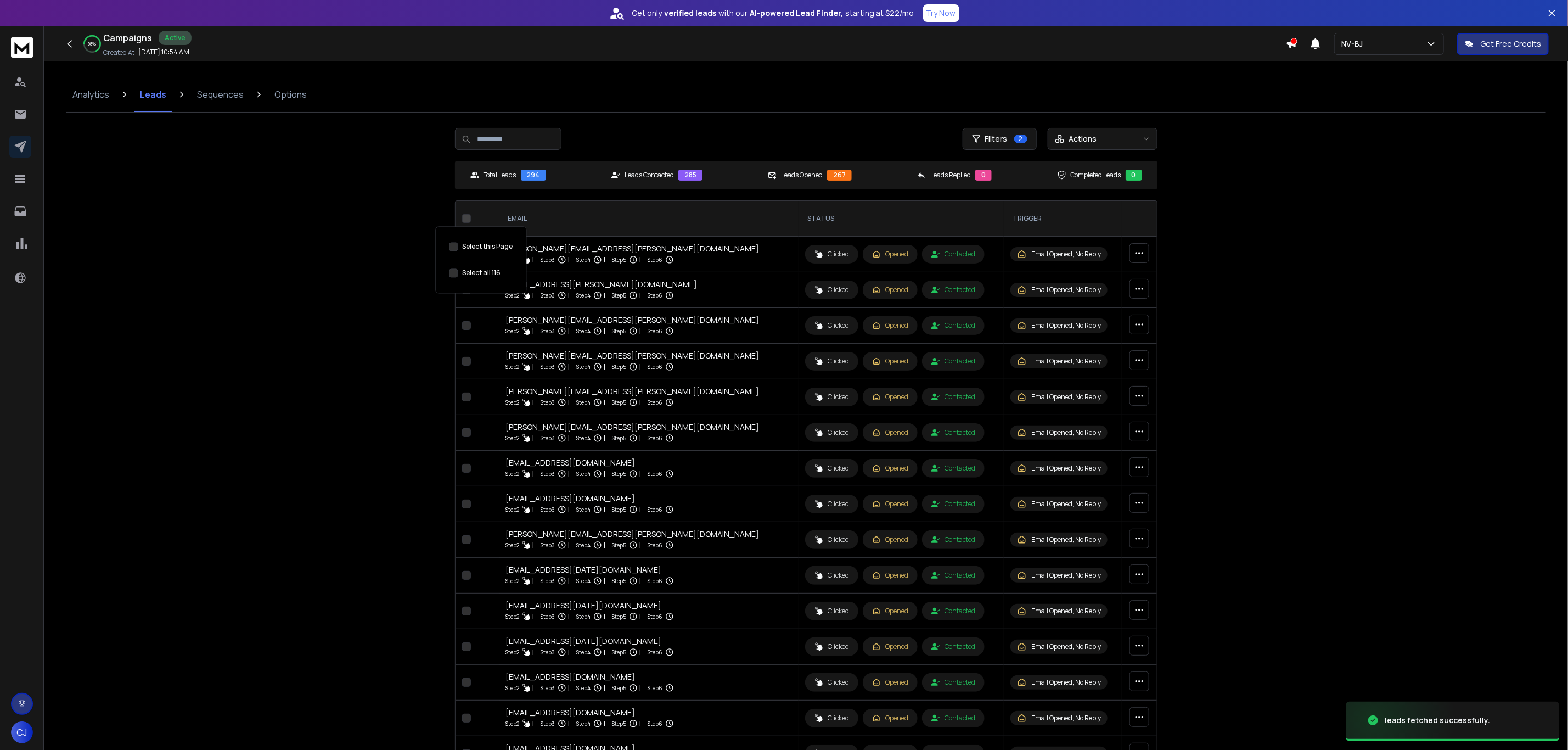
click at [452, 274] on button "Select this Page" at bounding box center [454, 273] width 9 height 9
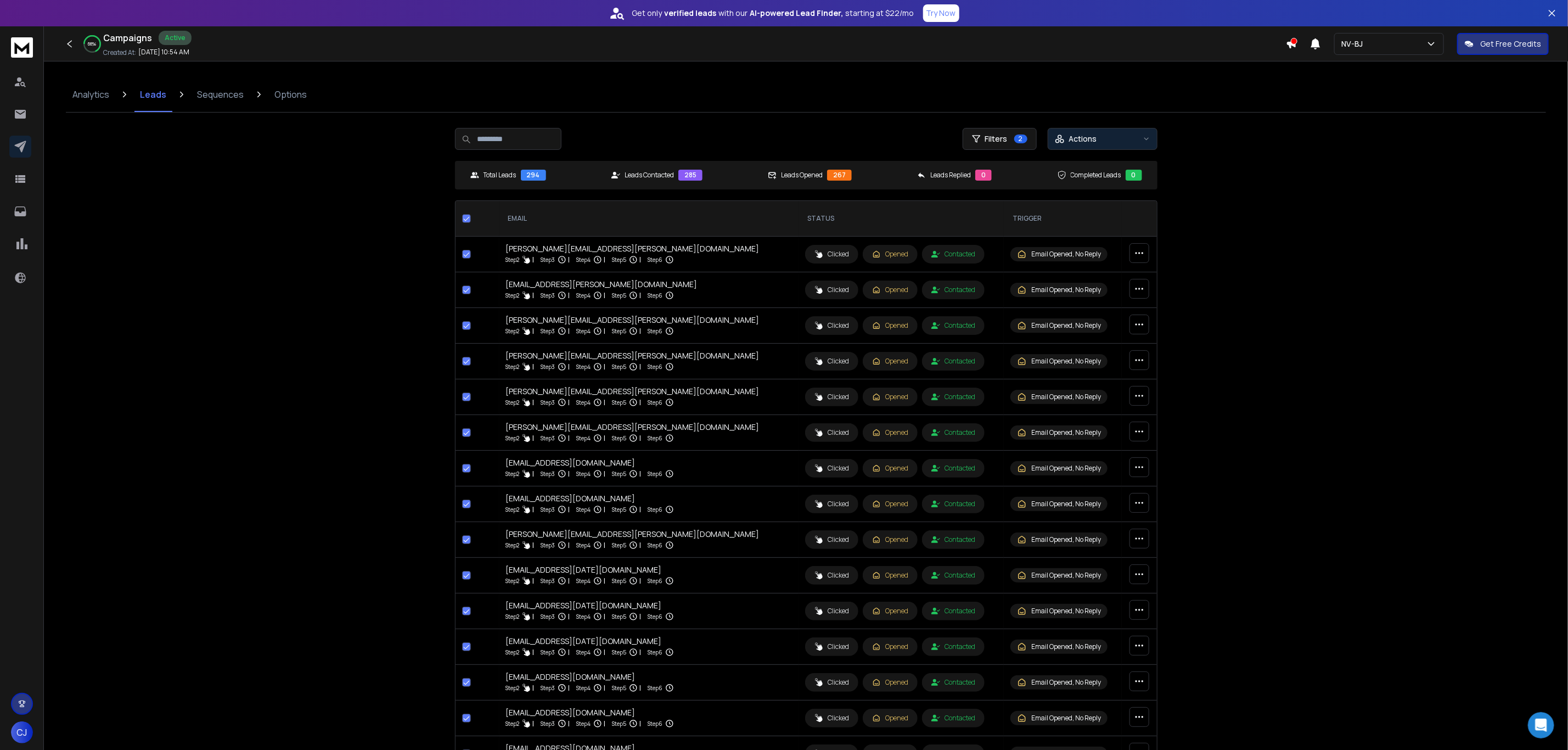
click at [1083, 140] on p "Actions" at bounding box center [1083, 139] width 28 height 11
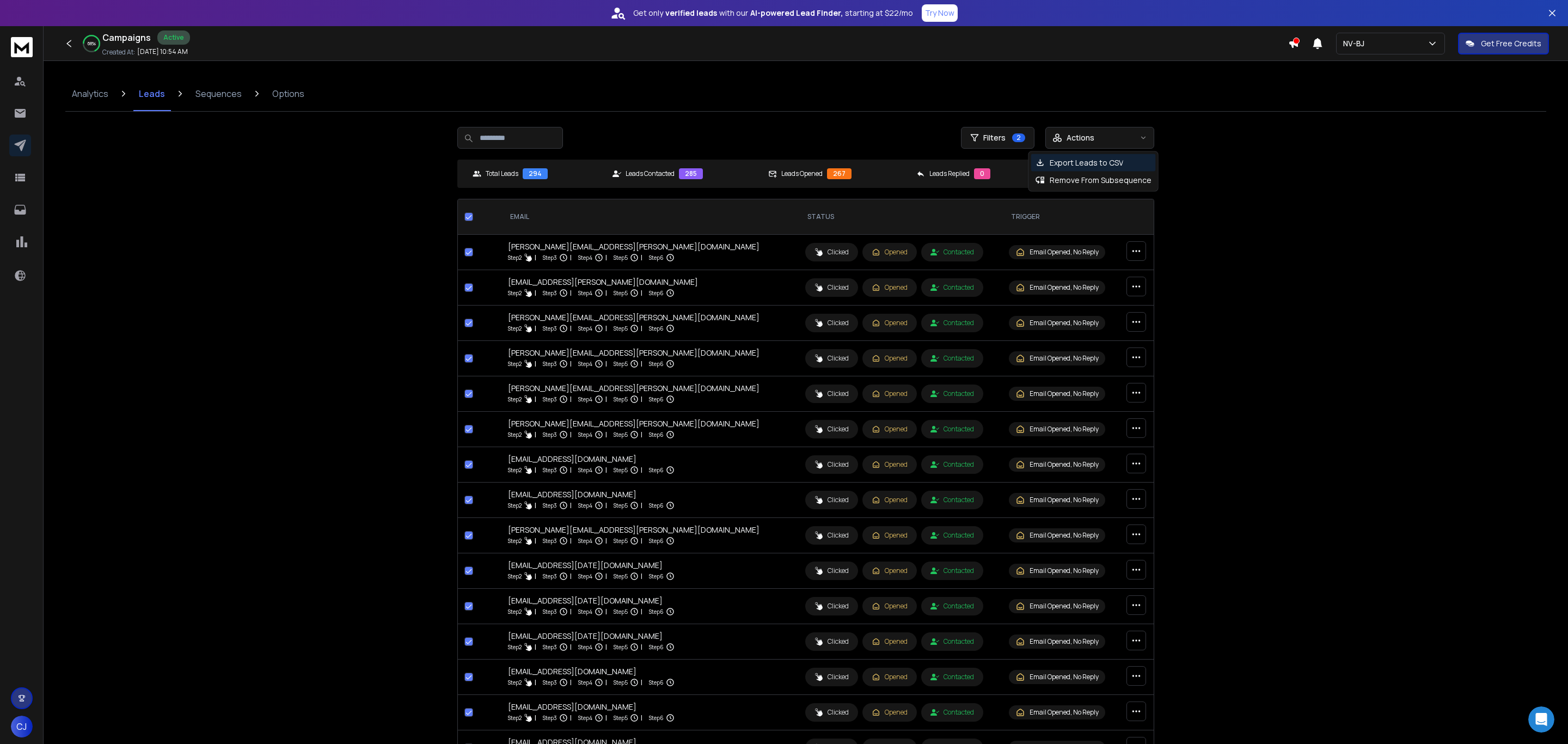
click at [1074, 163] on p "Export Leads to CSV" at bounding box center [1086, 163] width 74 height 11
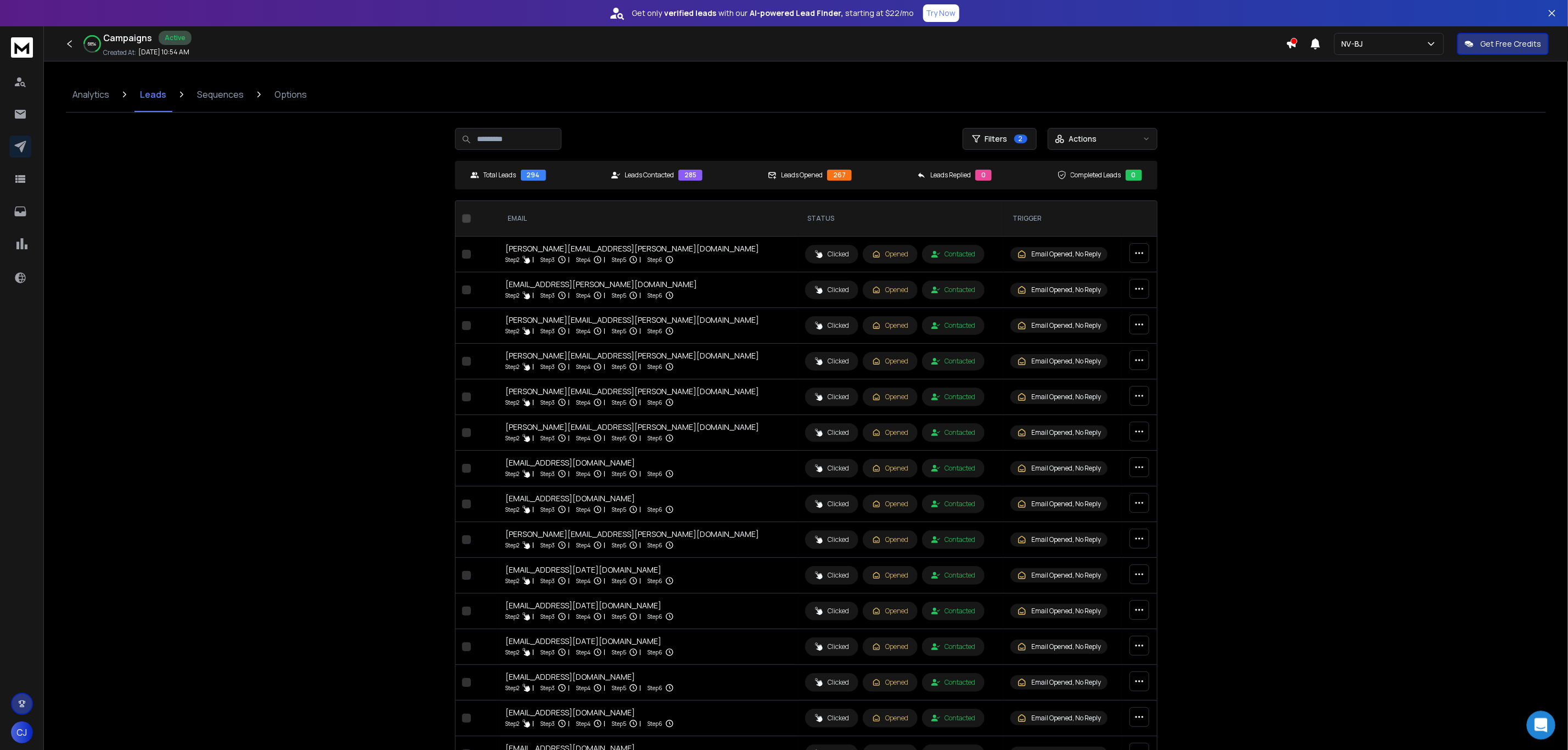
click at [1540, 716] on icon "Open Intercom Messenger" at bounding box center [1540, 724] width 18 height 18
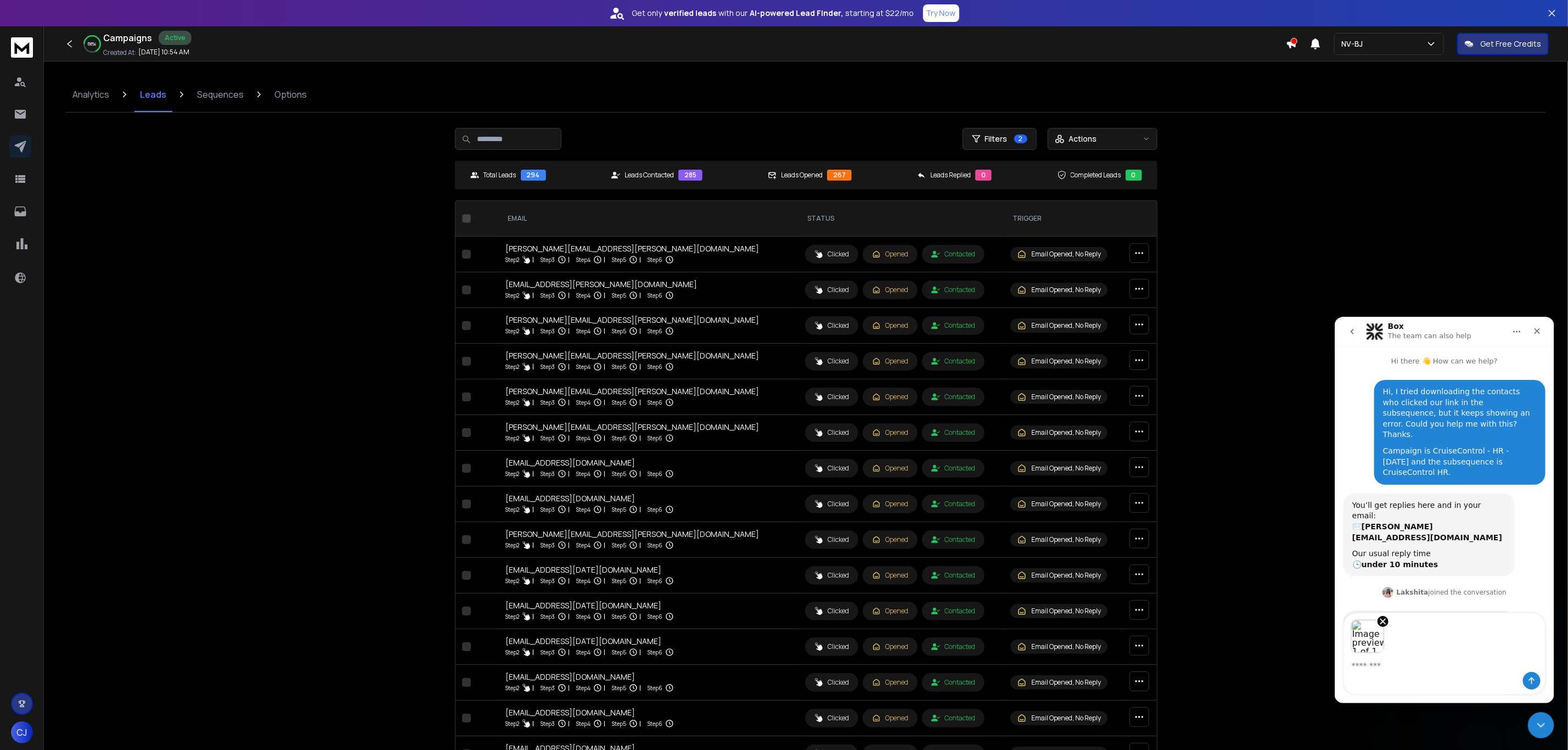
scroll to position [39, 0]
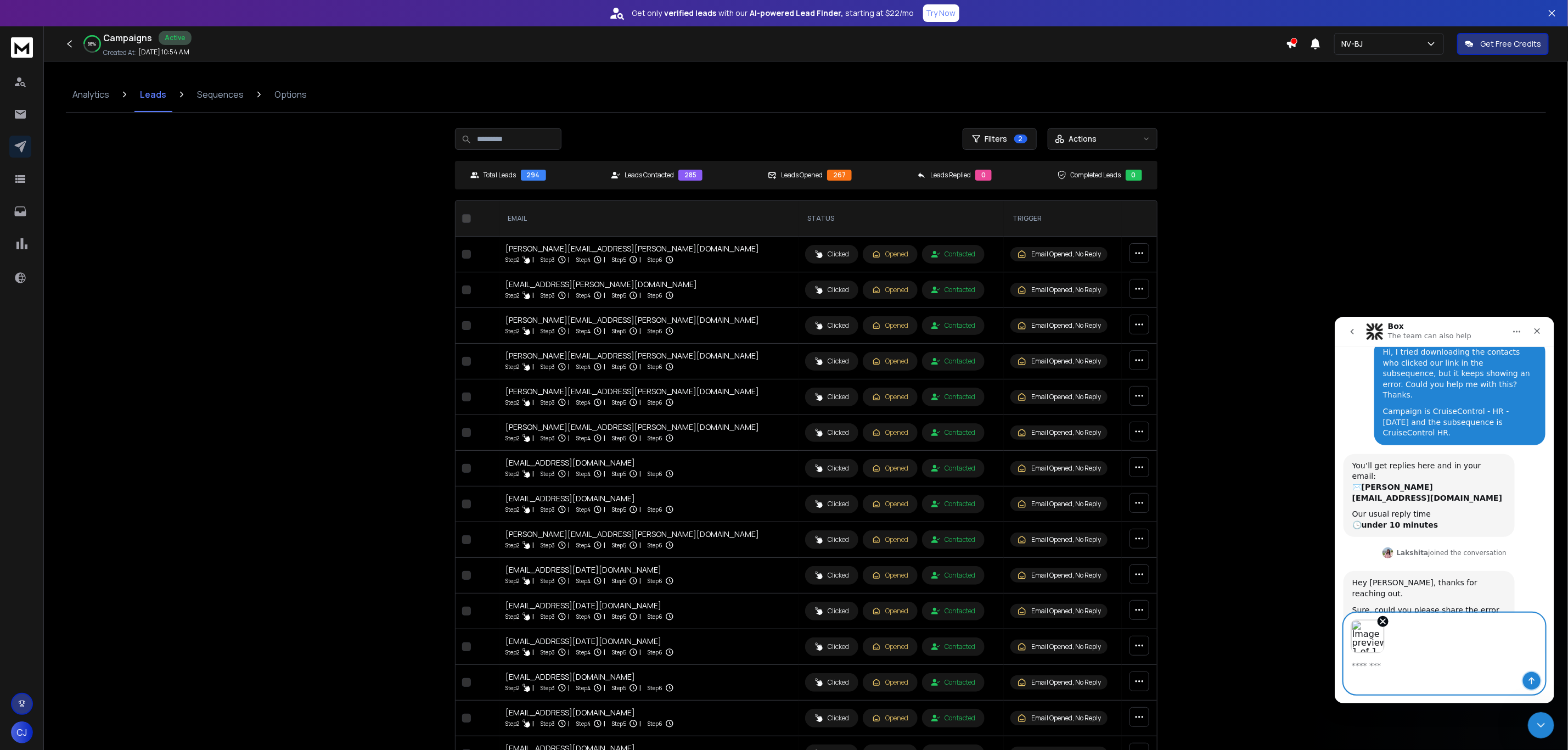
click at [1534, 673] on button "Send a message…" at bounding box center [1531, 680] width 18 height 18
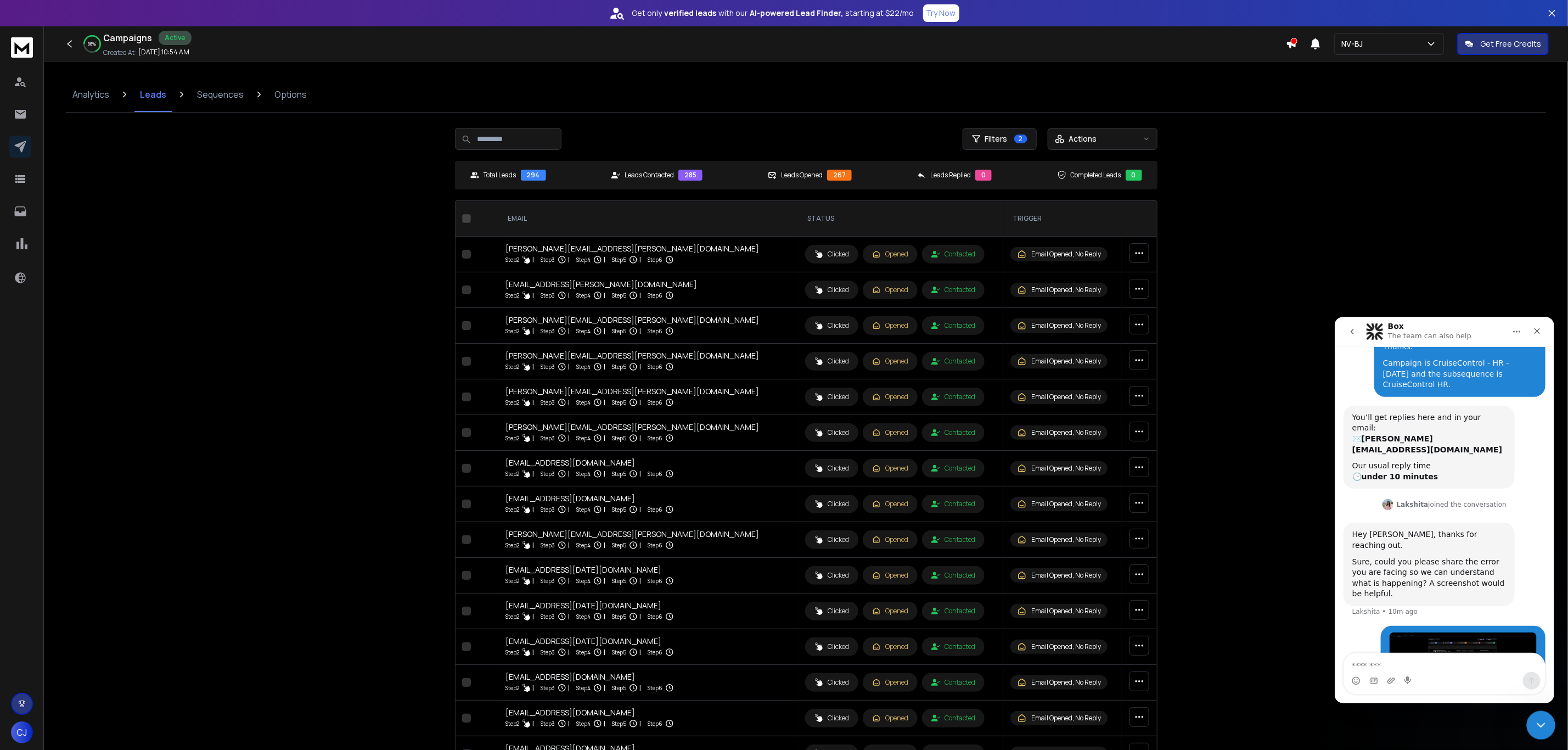
click at [1545, 728] on icon "Close Intercom Messenger" at bounding box center [1539, 723] width 13 height 13
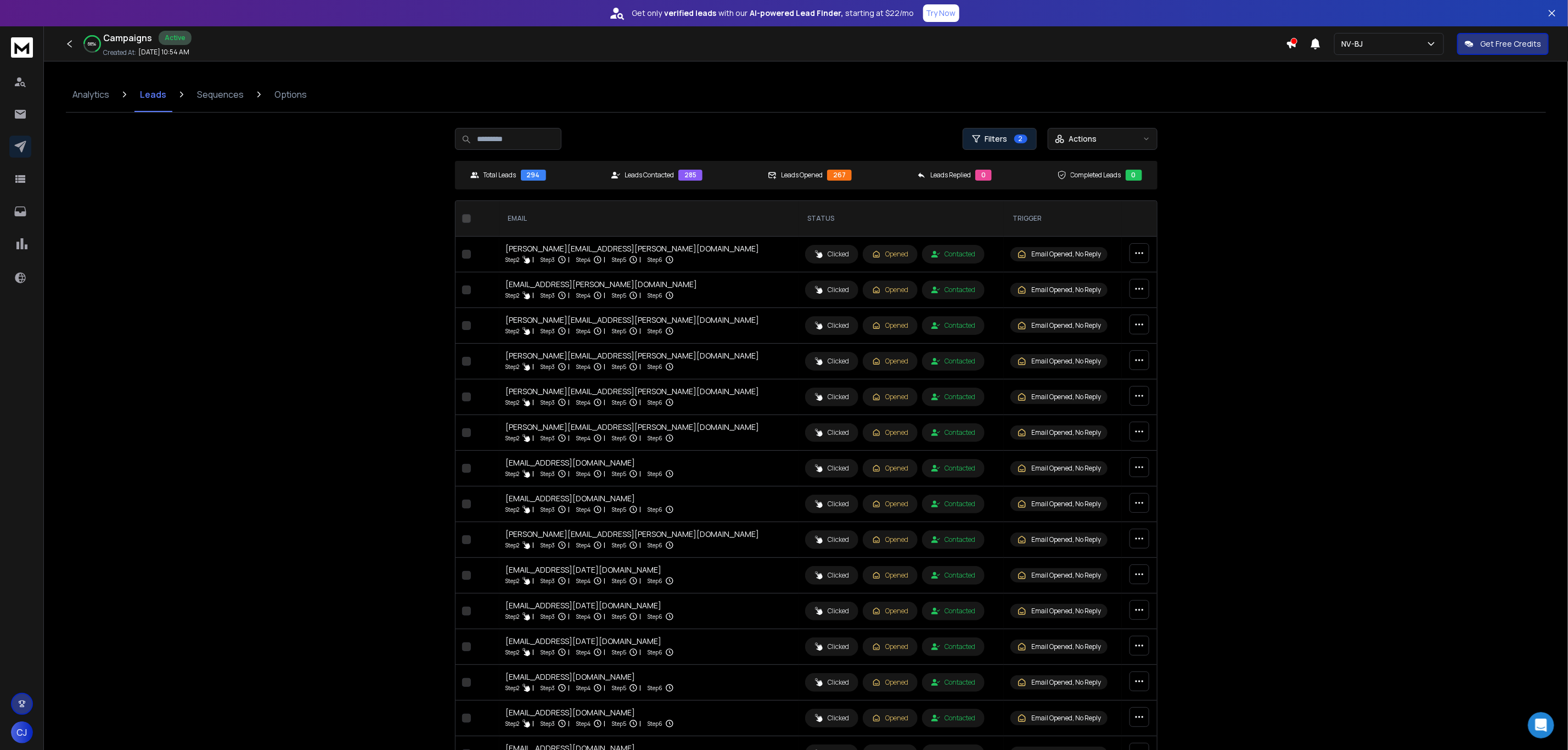
click at [998, 142] on span "Filters" at bounding box center [997, 139] width 23 height 11
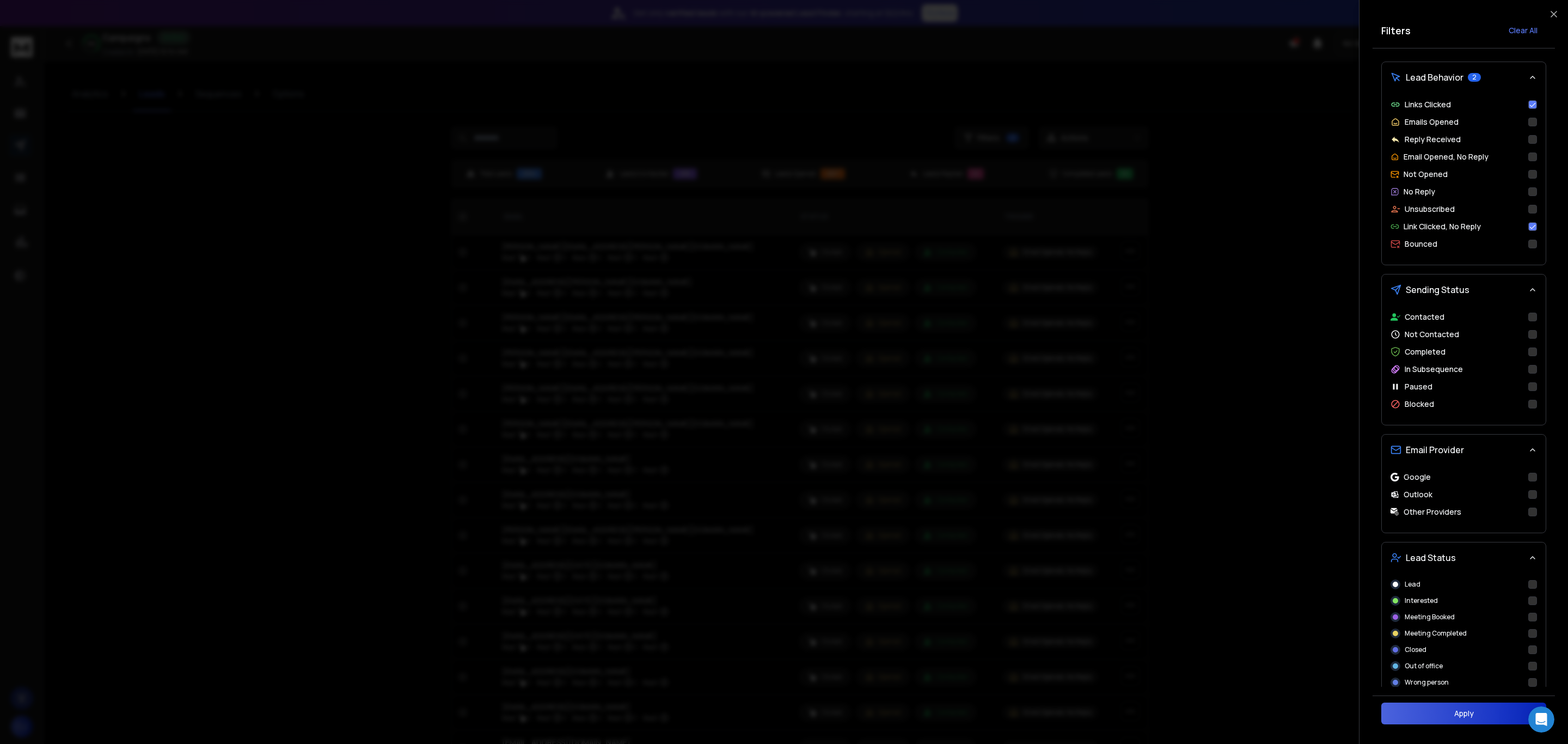
click at [1528, 225] on button "Link Clicked, No Reply" at bounding box center [1533, 226] width 9 height 9
click at [1474, 712] on button "Apply" at bounding box center [1463, 714] width 165 height 22
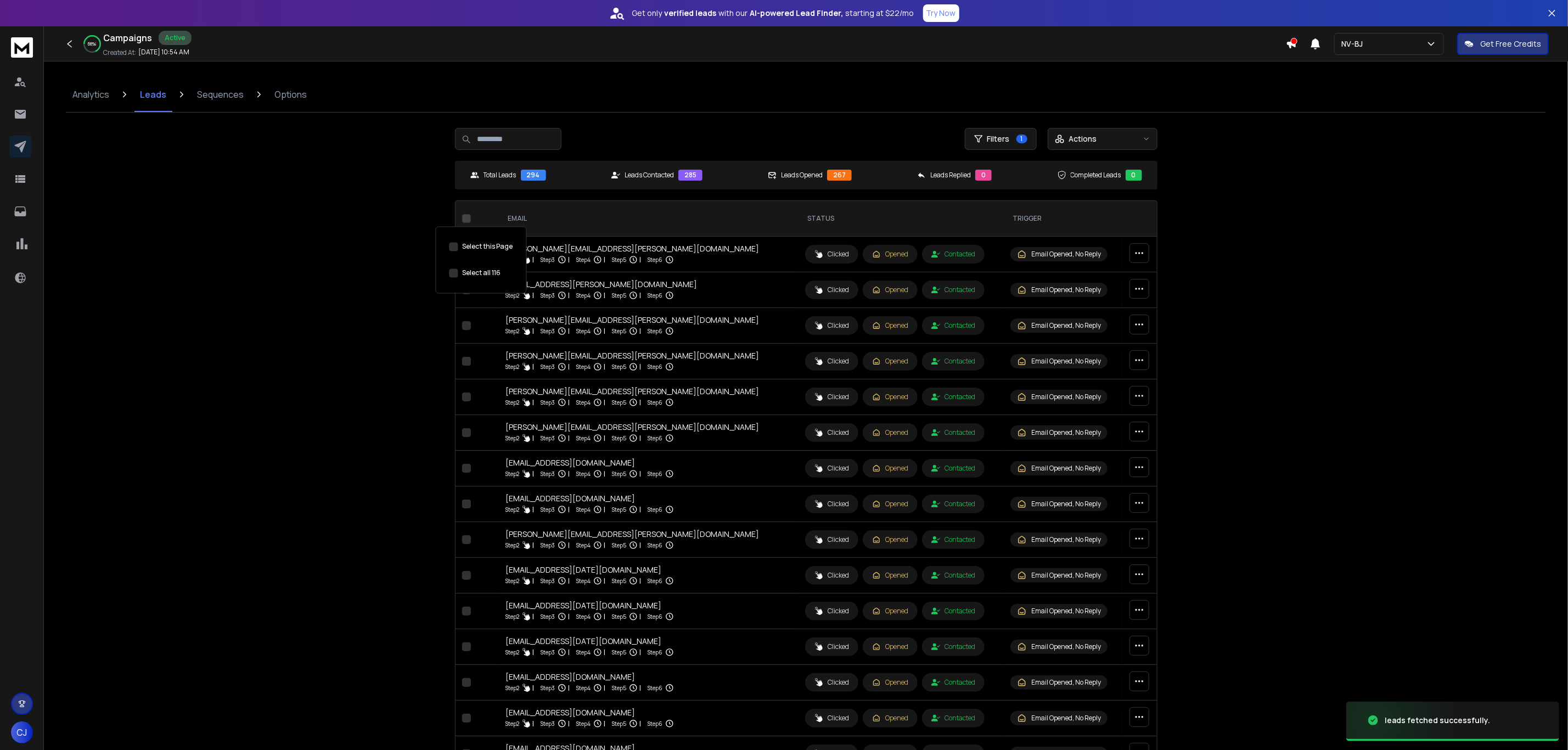
click at [453, 275] on button "Select this Page" at bounding box center [454, 273] width 9 height 9
click at [1120, 141] on div "Actions" at bounding box center [1097, 139] width 83 height 11
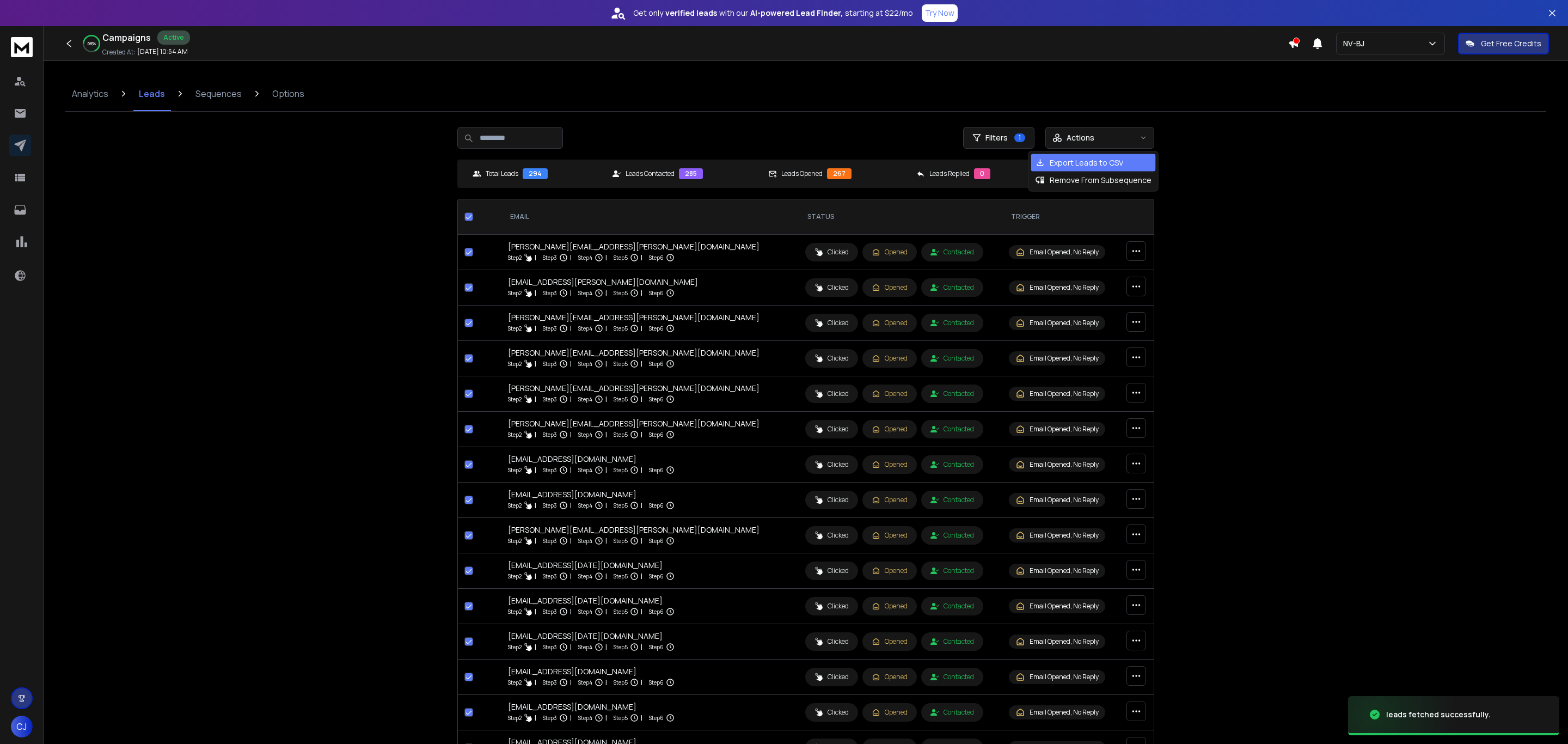
click at [1093, 164] on p "Export Leads to CSV" at bounding box center [1086, 163] width 74 height 11
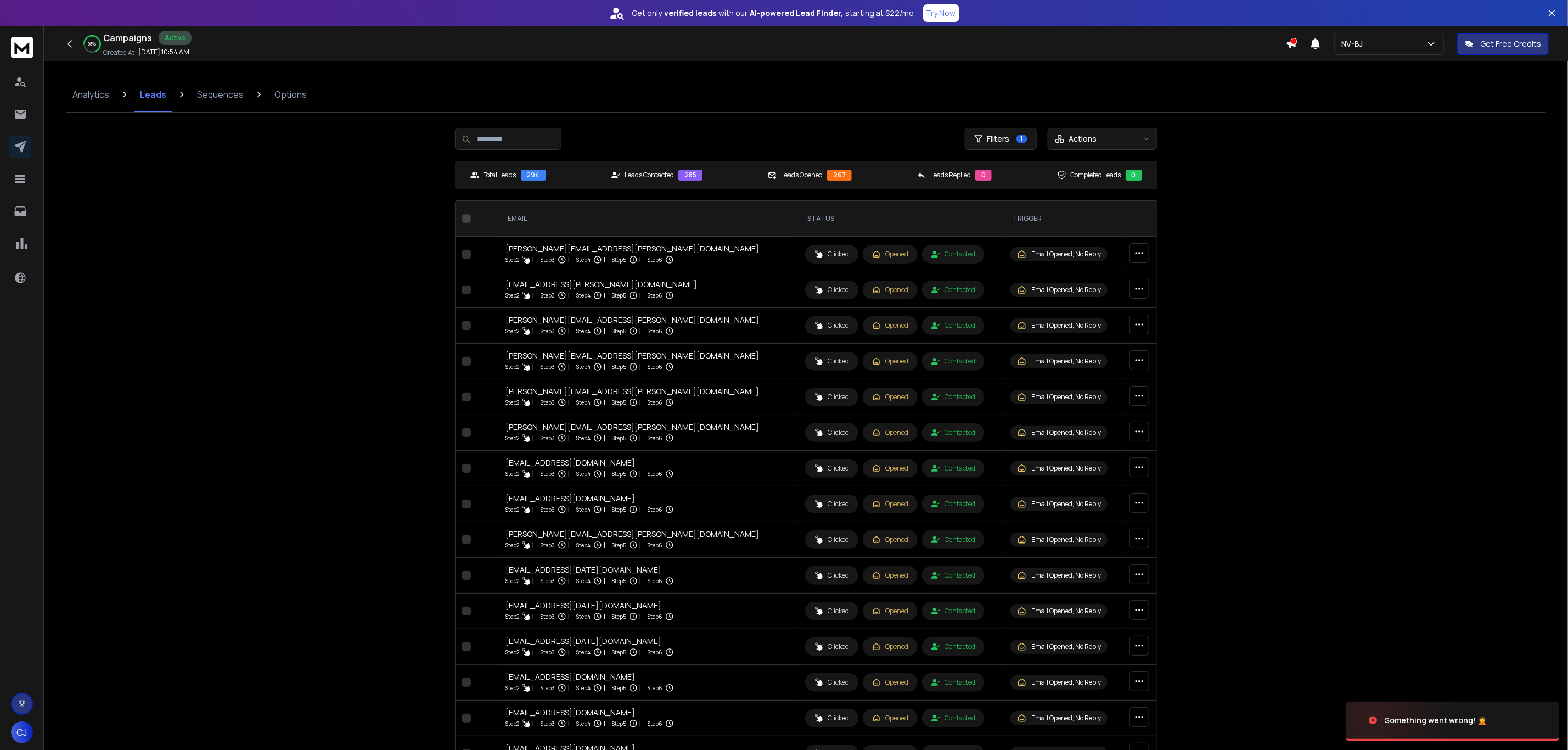
click at [1533, 731] on div "Open Intercom Messenger" at bounding box center [1539, 723] width 36 height 36
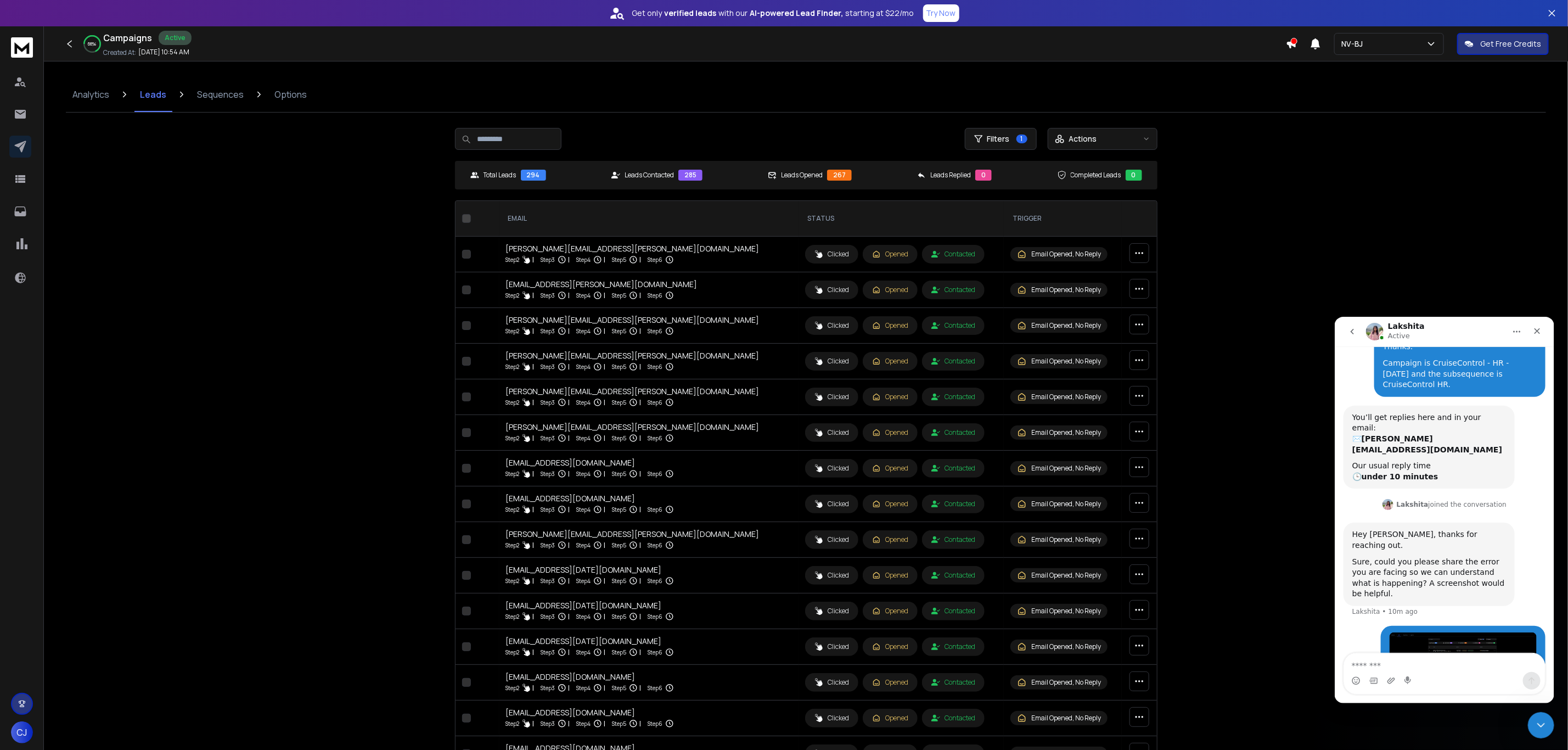
click at [1405, 663] on textarea "Message…" at bounding box center [1444, 662] width 201 height 18
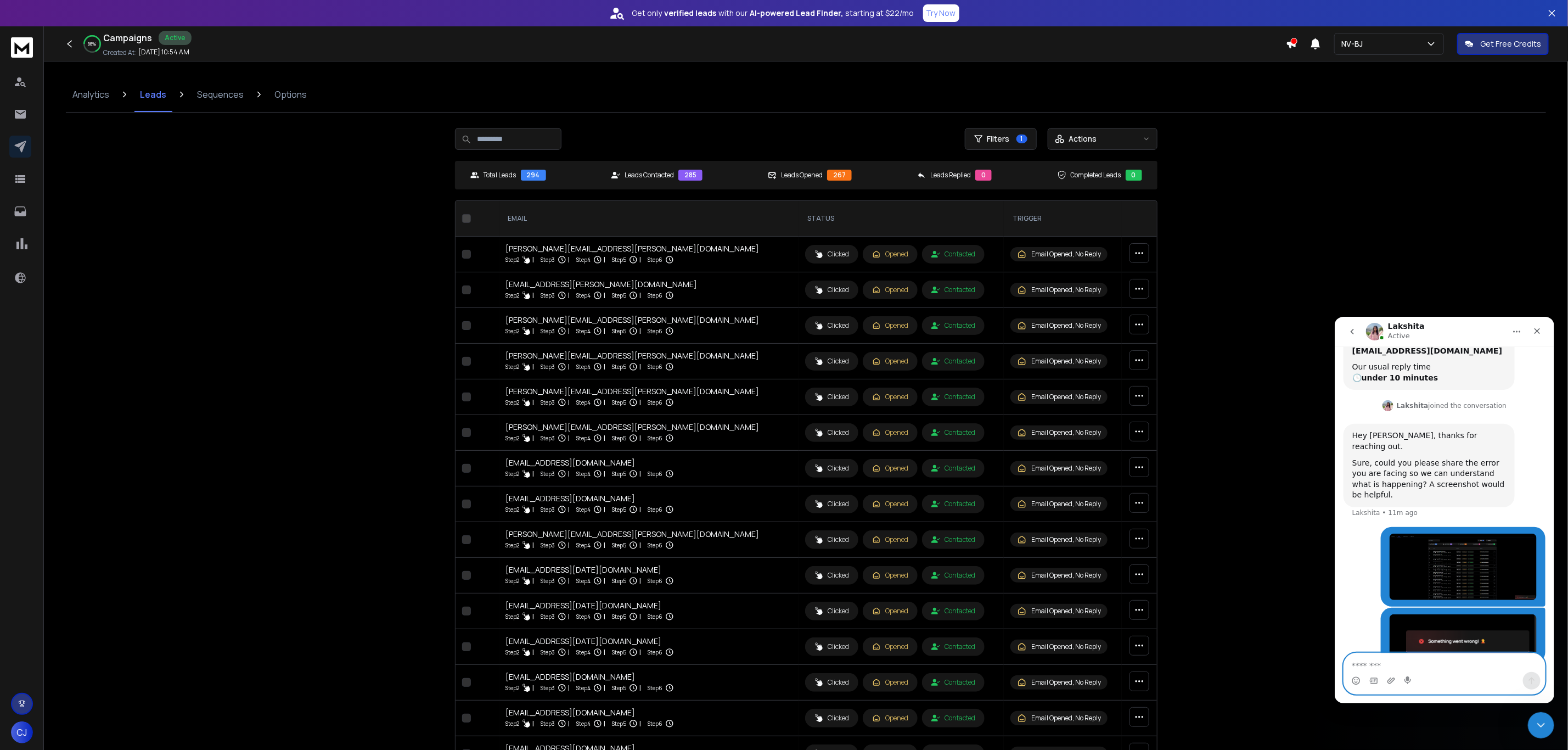
scroll to position [145, 0]
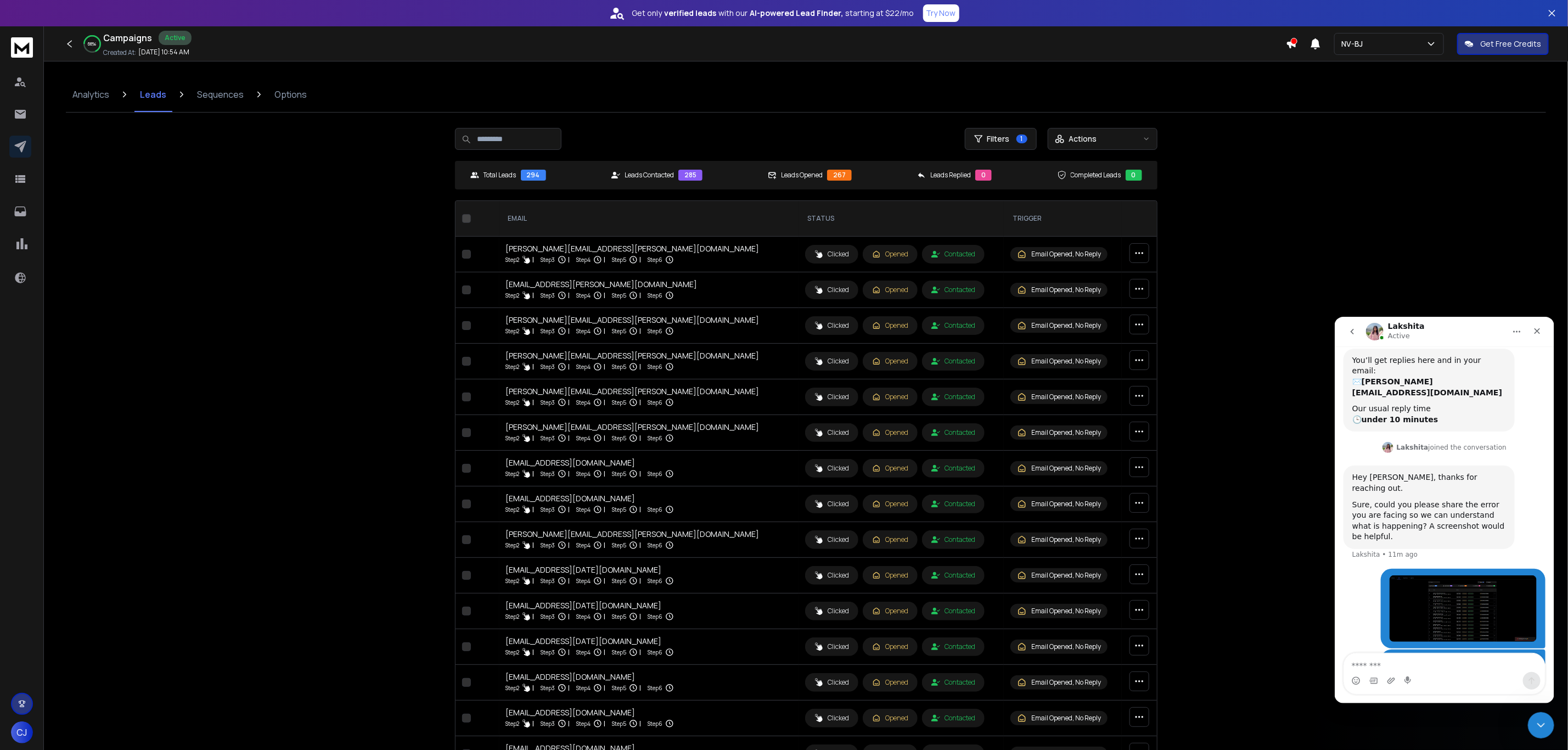
click at [1547, 724] on div "Close Intercom Messenger" at bounding box center [1539, 723] width 26 height 26
